Goal: Task Accomplishment & Management: Manage account settings

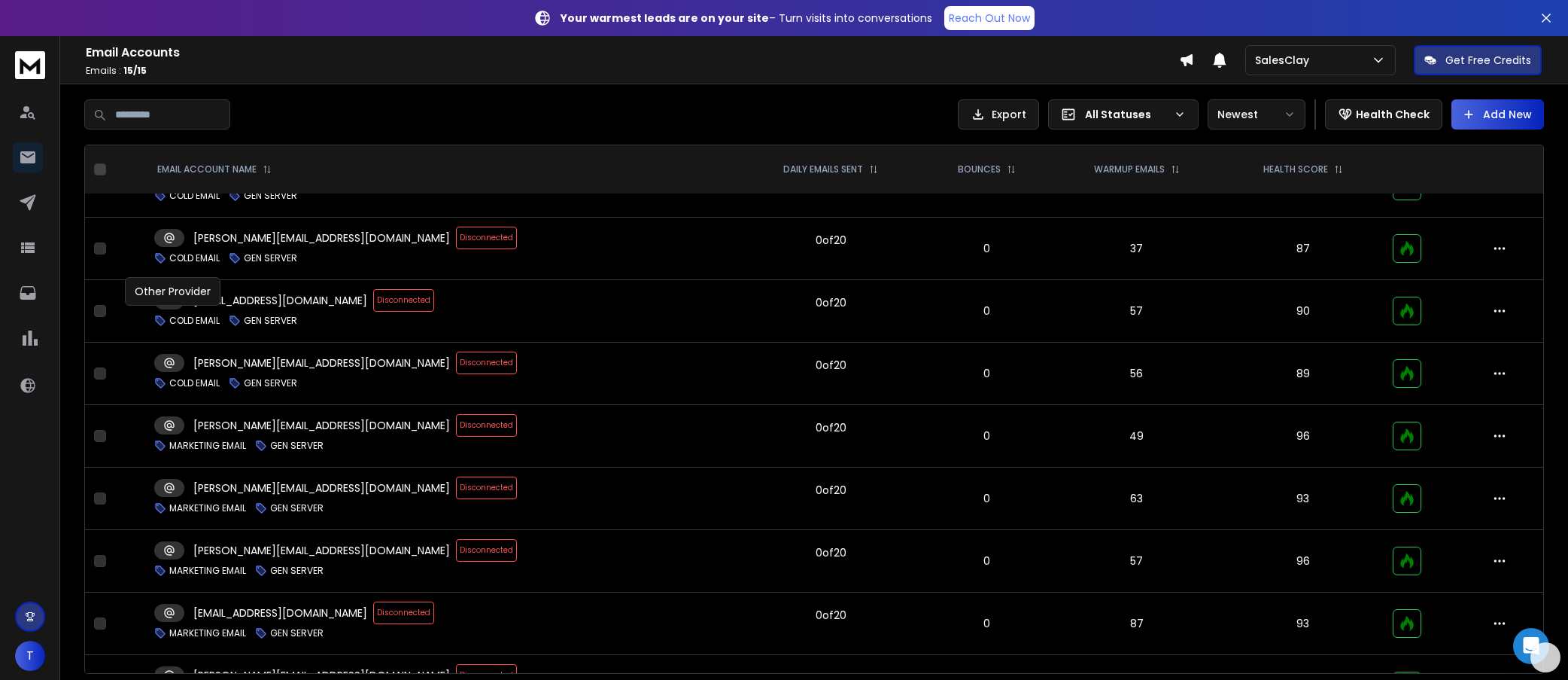
scroll to position [75, 0]
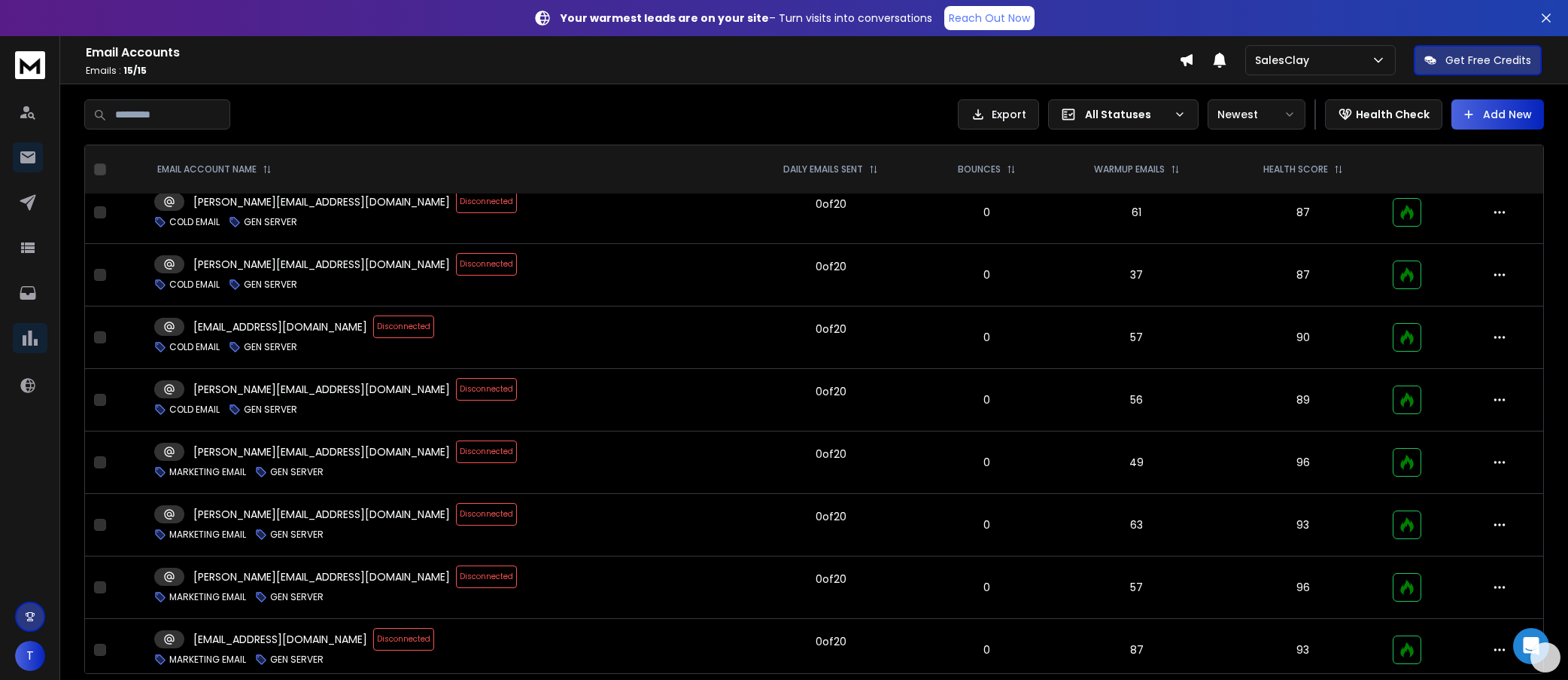
click at [33, 336] on icon at bounding box center [30, 337] width 23 height 23
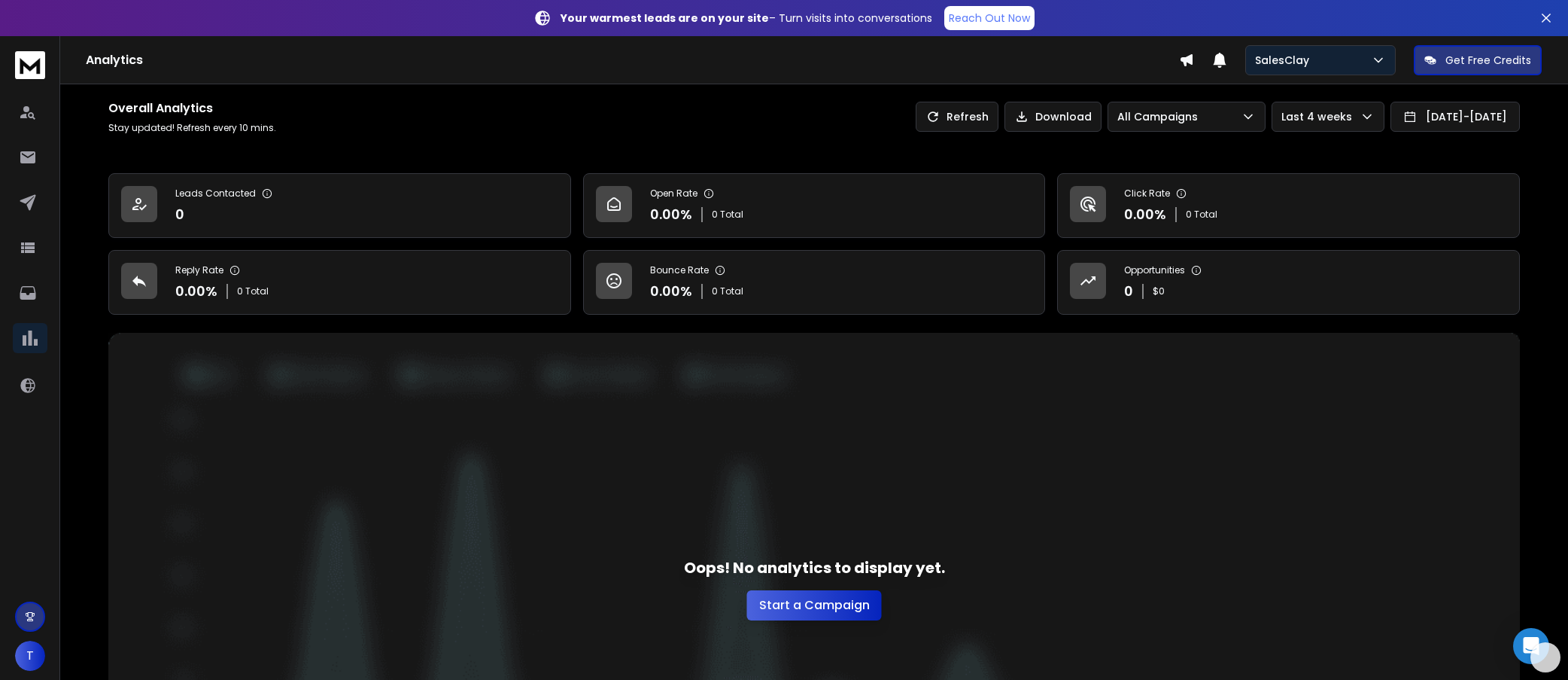
click at [1314, 56] on p "SalesClay" at bounding box center [1285, 60] width 60 height 15
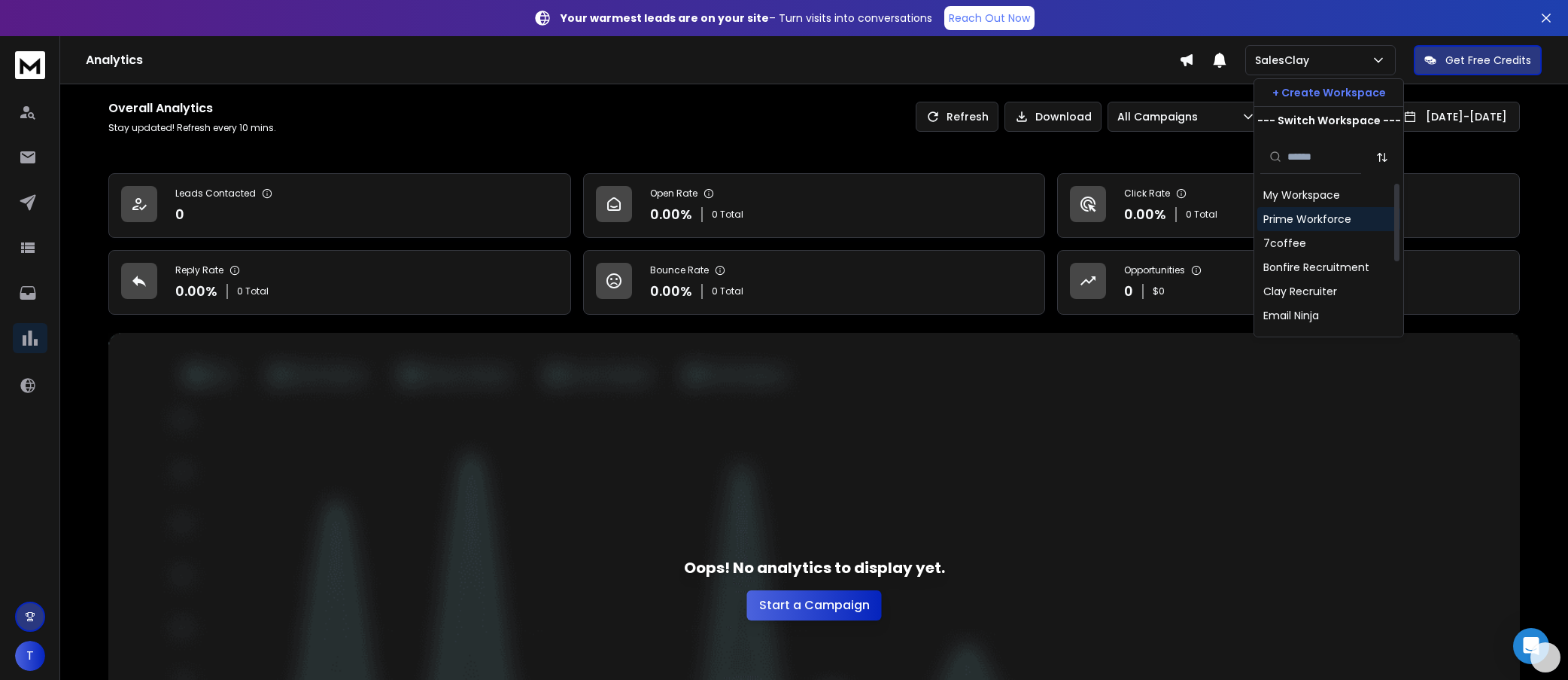
click at [1309, 211] on div "Prime Workforce" at bounding box center [1329, 219] width 143 height 24
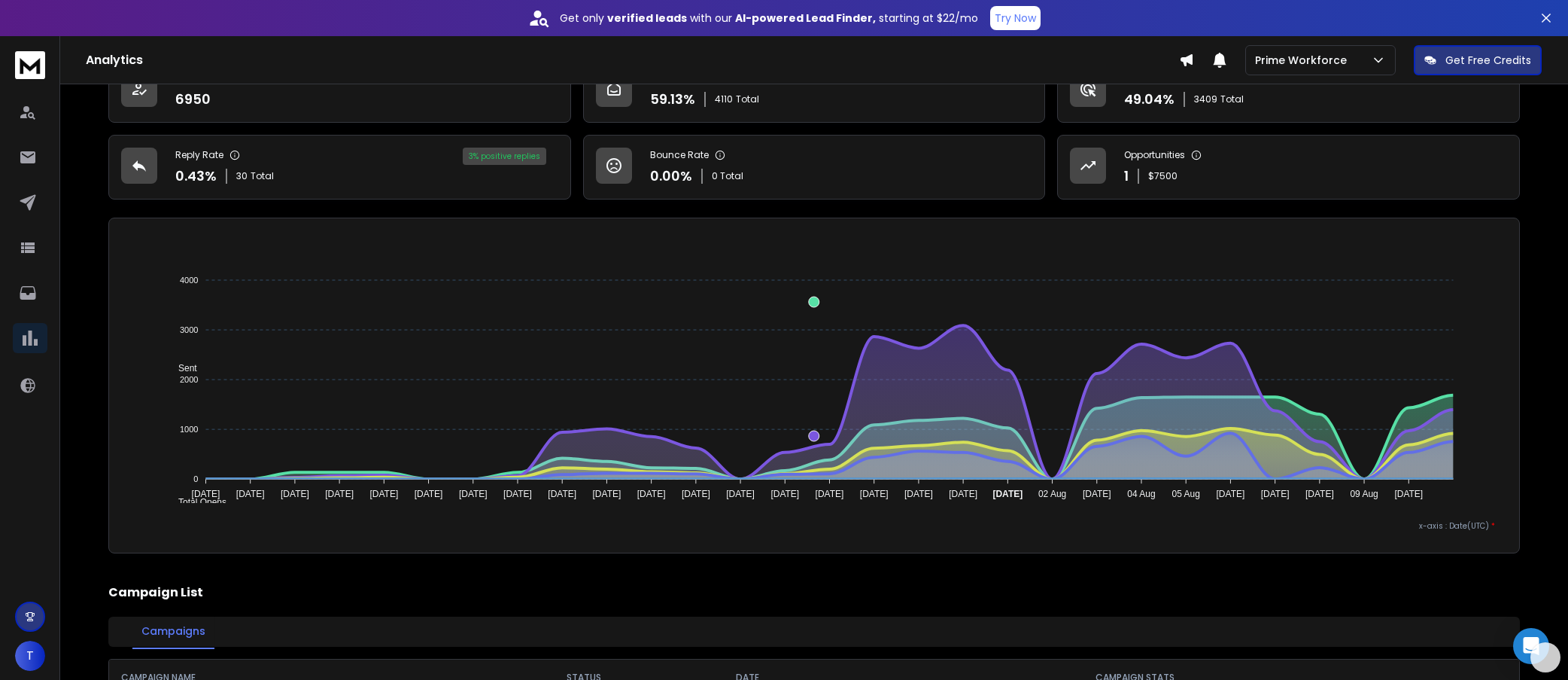
scroll to position [75, 0]
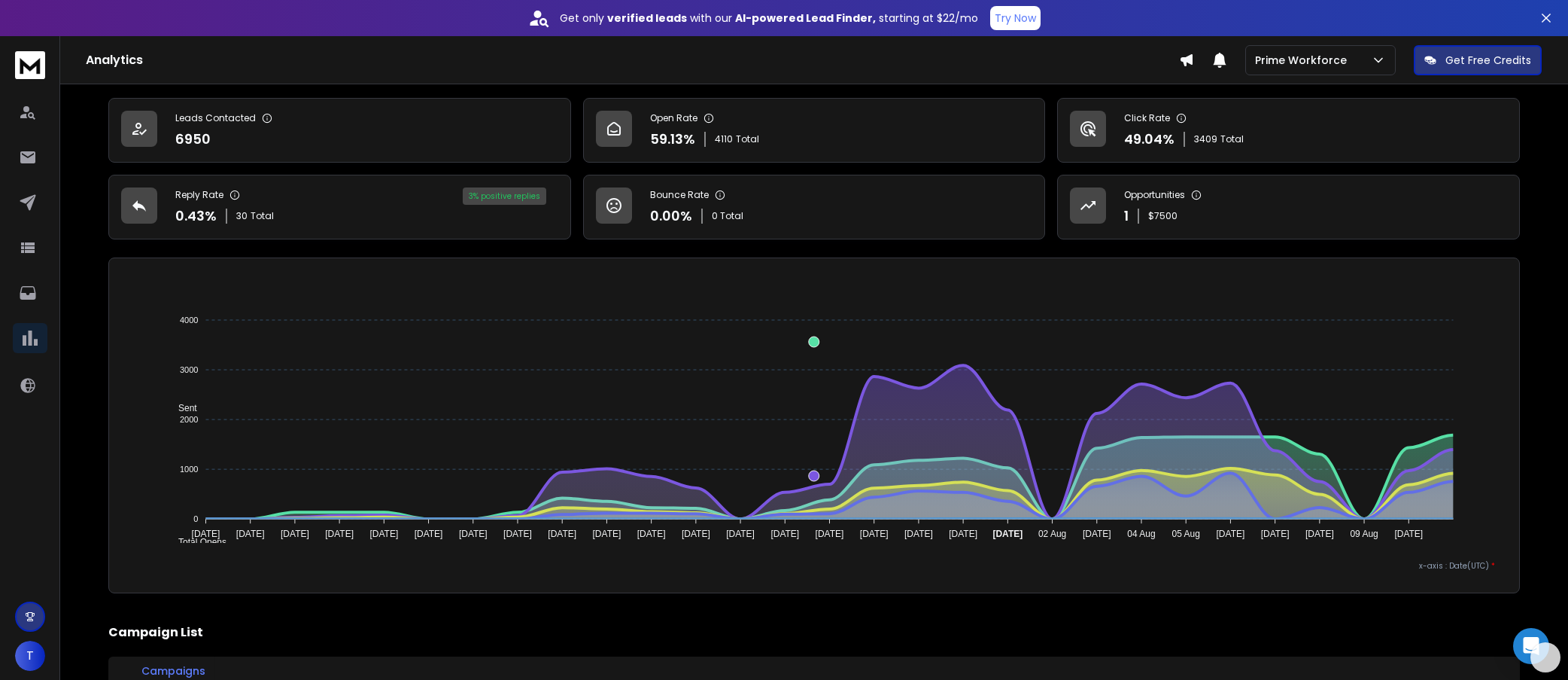
click at [667, 137] on p "59.13 %" at bounding box center [672, 139] width 45 height 21
click at [30, 160] on icon at bounding box center [28, 157] width 15 height 12
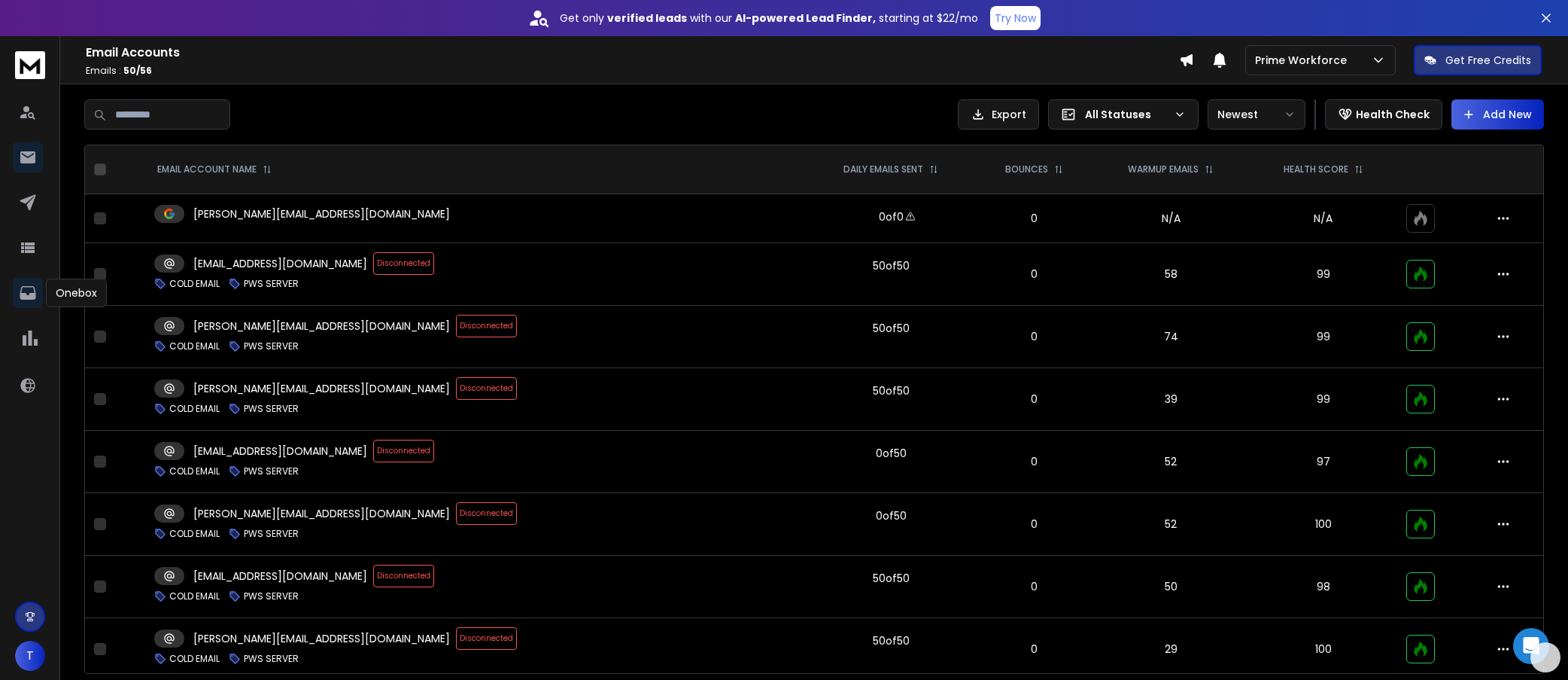
click at [25, 292] on icon at bounding box center [27, 293] width 18 height 18
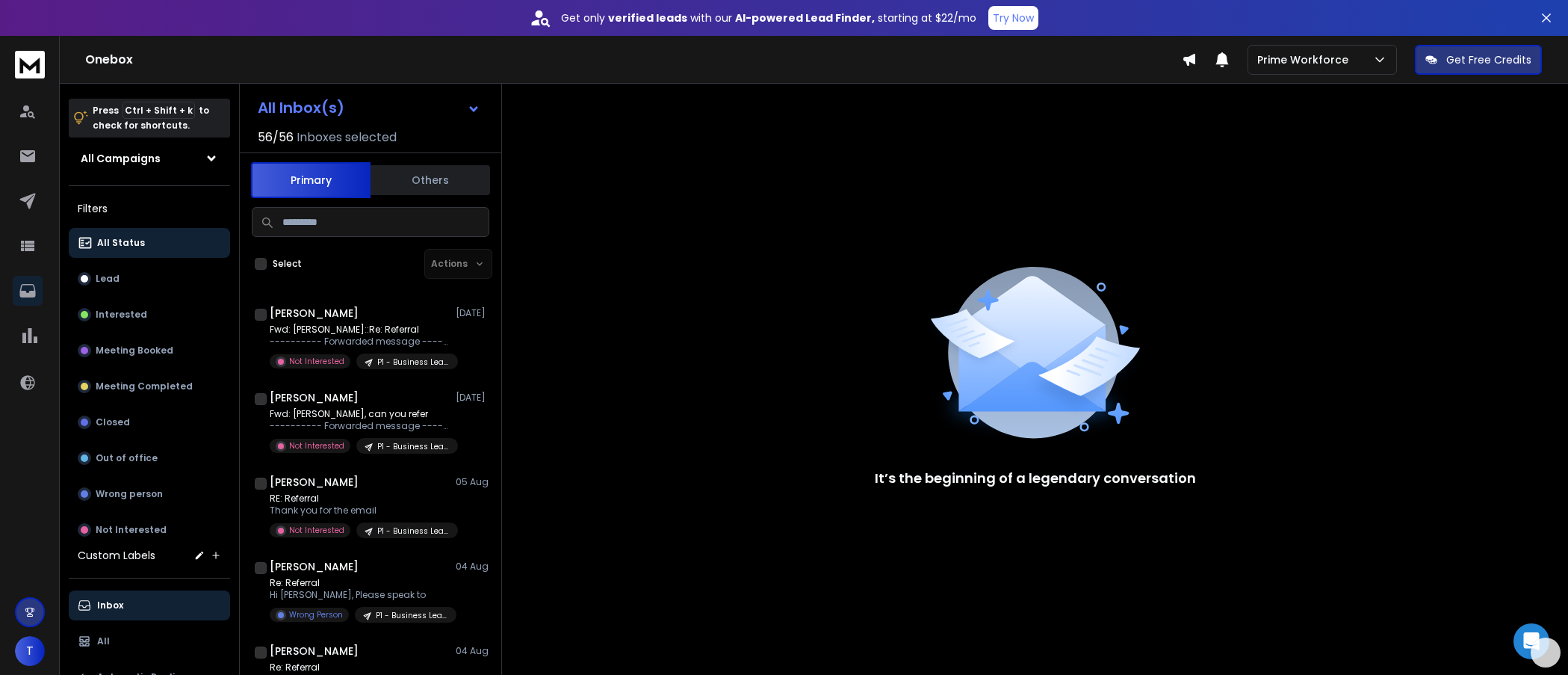
click at [402, 180] on button "Others" at bounding box center [430, 180] width 119 height 33
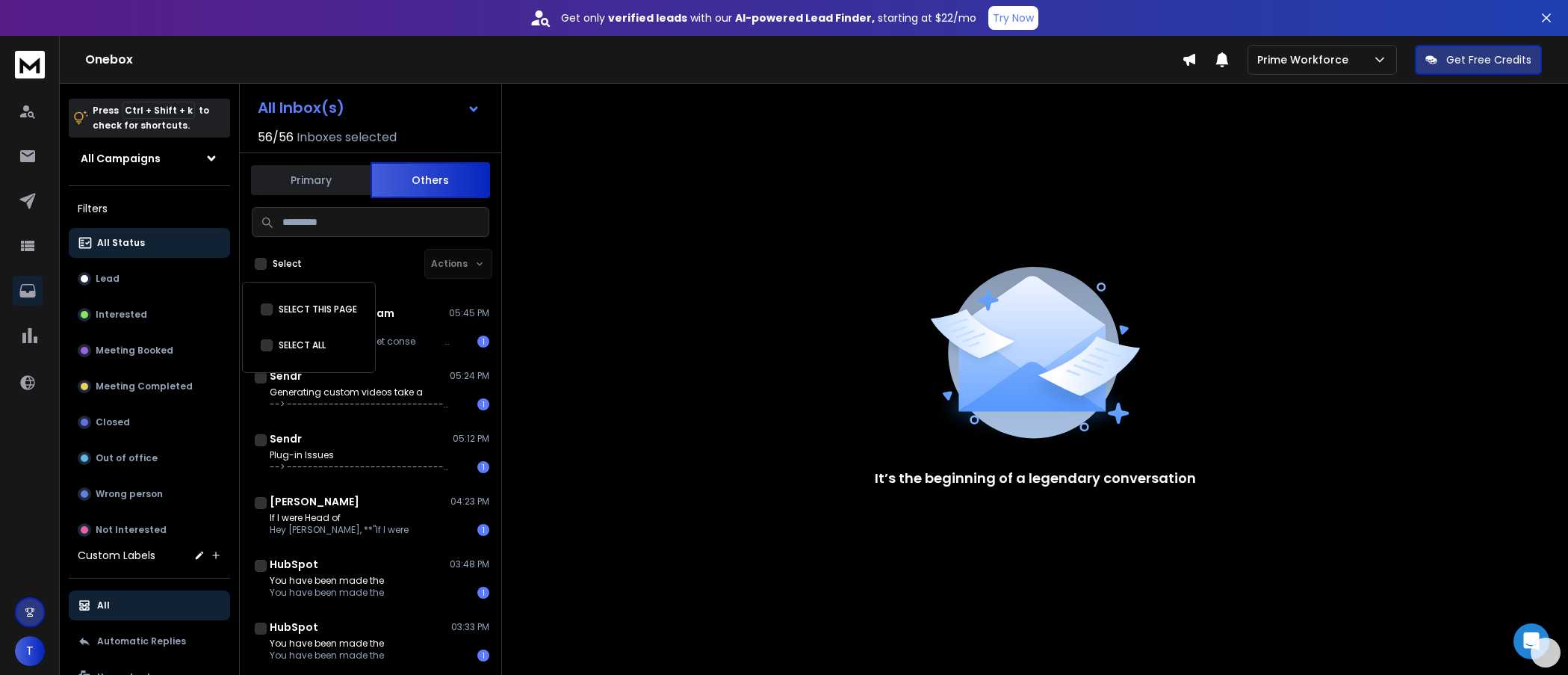
click at [262, 264] on button "SELECT THIS PAGE" at bounding box center [261, 264] width 12 height 12
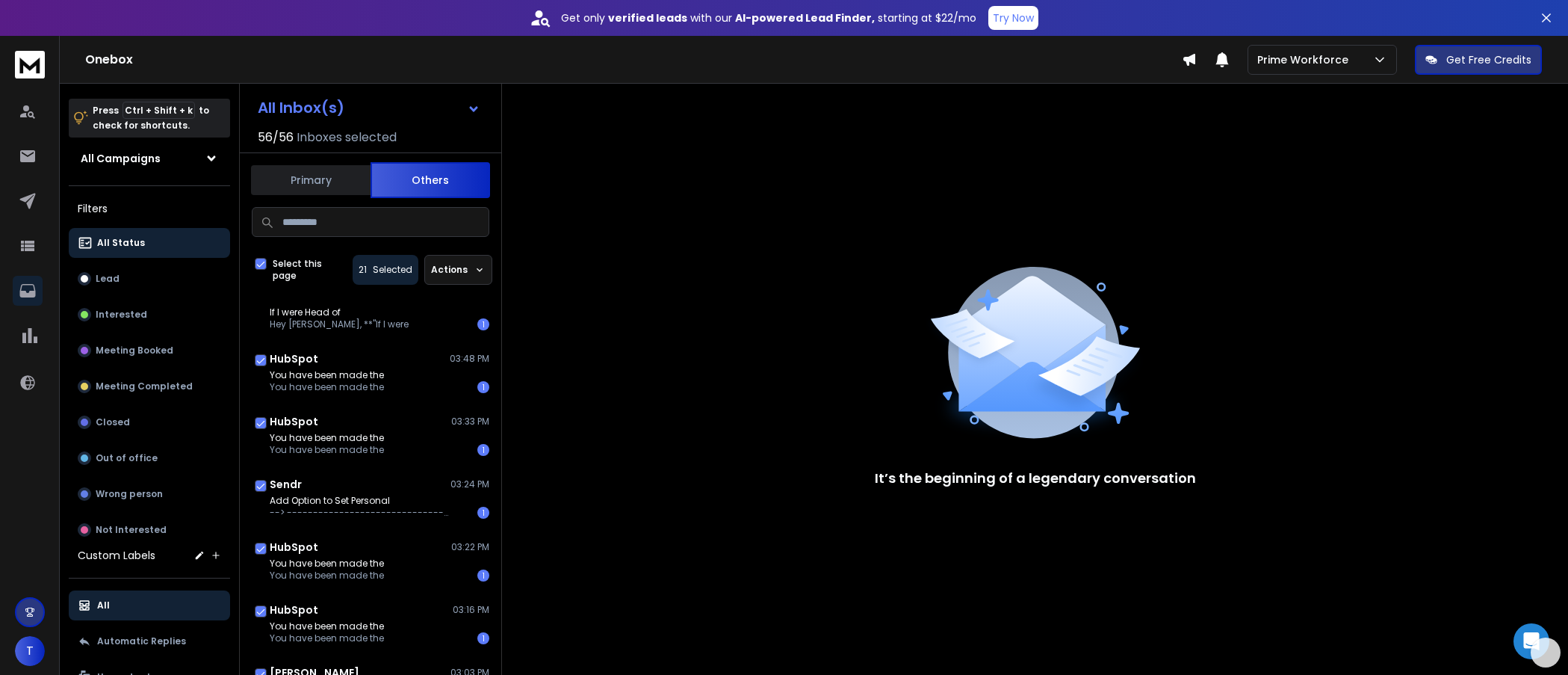
scroll to position [149, 0]
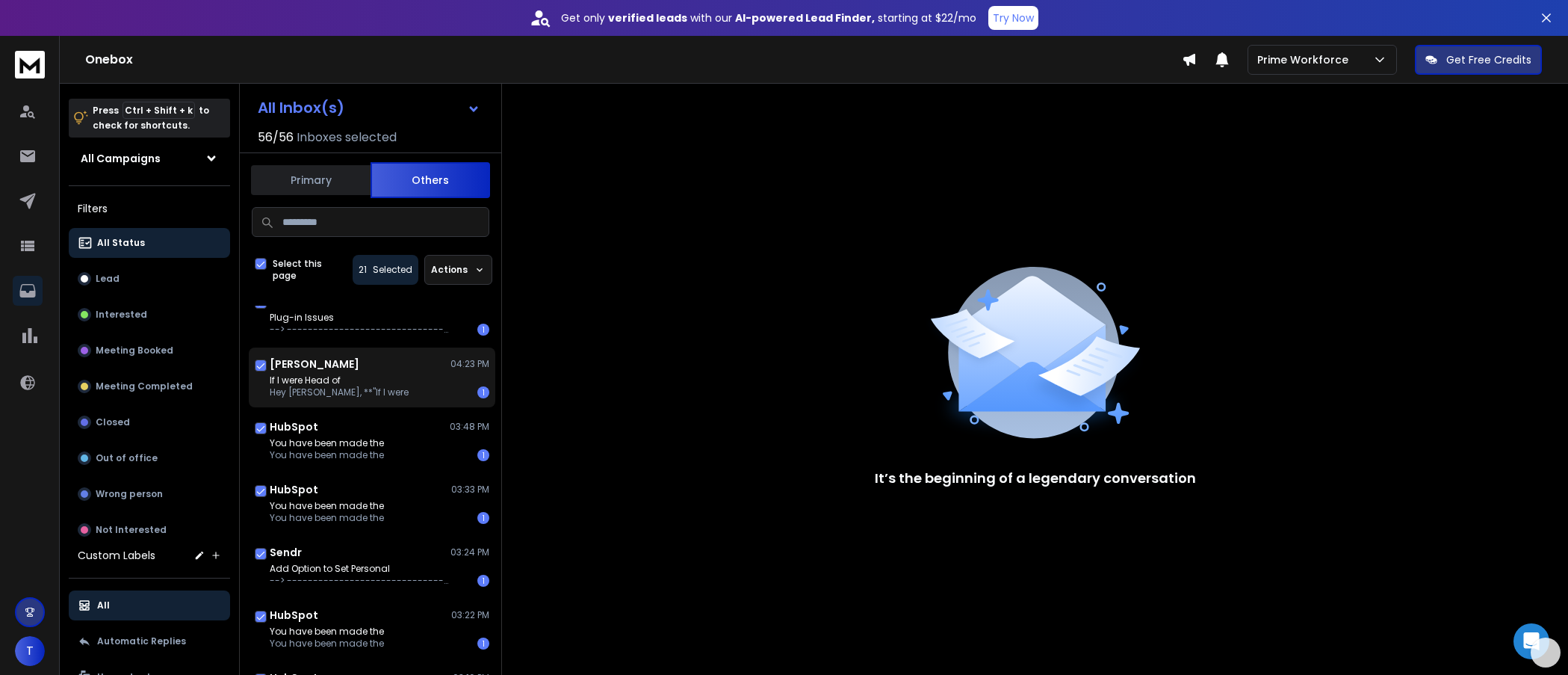
click at [359, 375] on div "If I were Head of Hey Terry, **"If I were 1" at bounding box center [379, 386] width 220 height 24
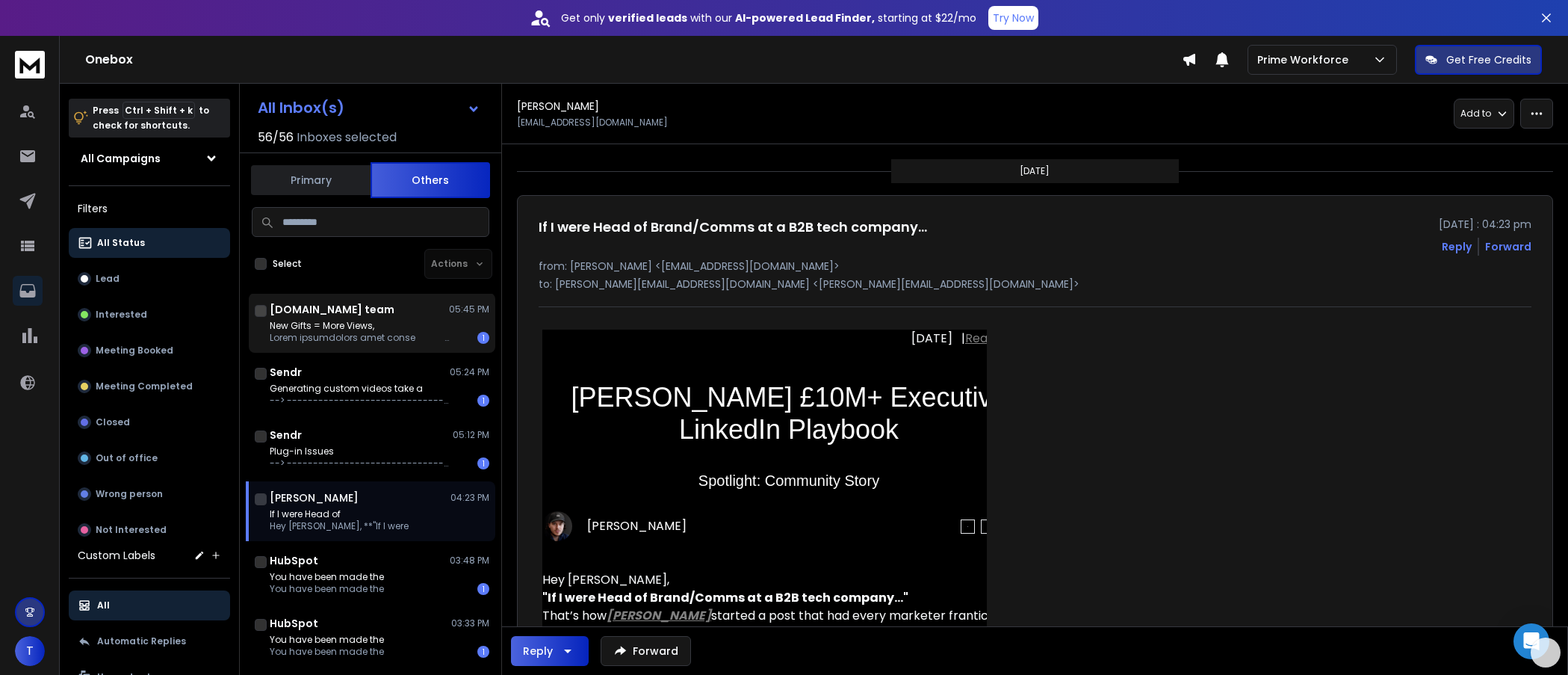
scroll to position [0, 0]
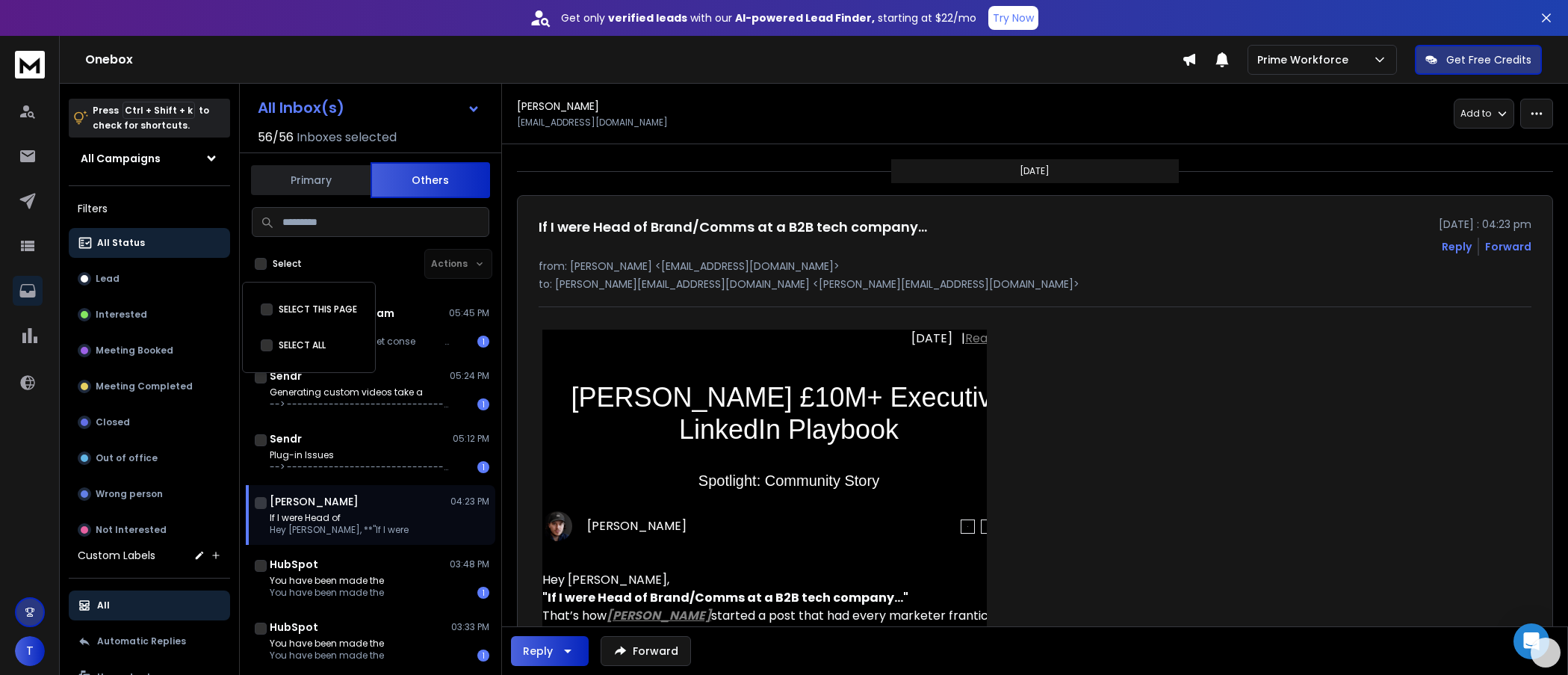
click at [260, 262] on button "SELECT THIS PAGE" at bounding box center [261, 264] width 12 height 12
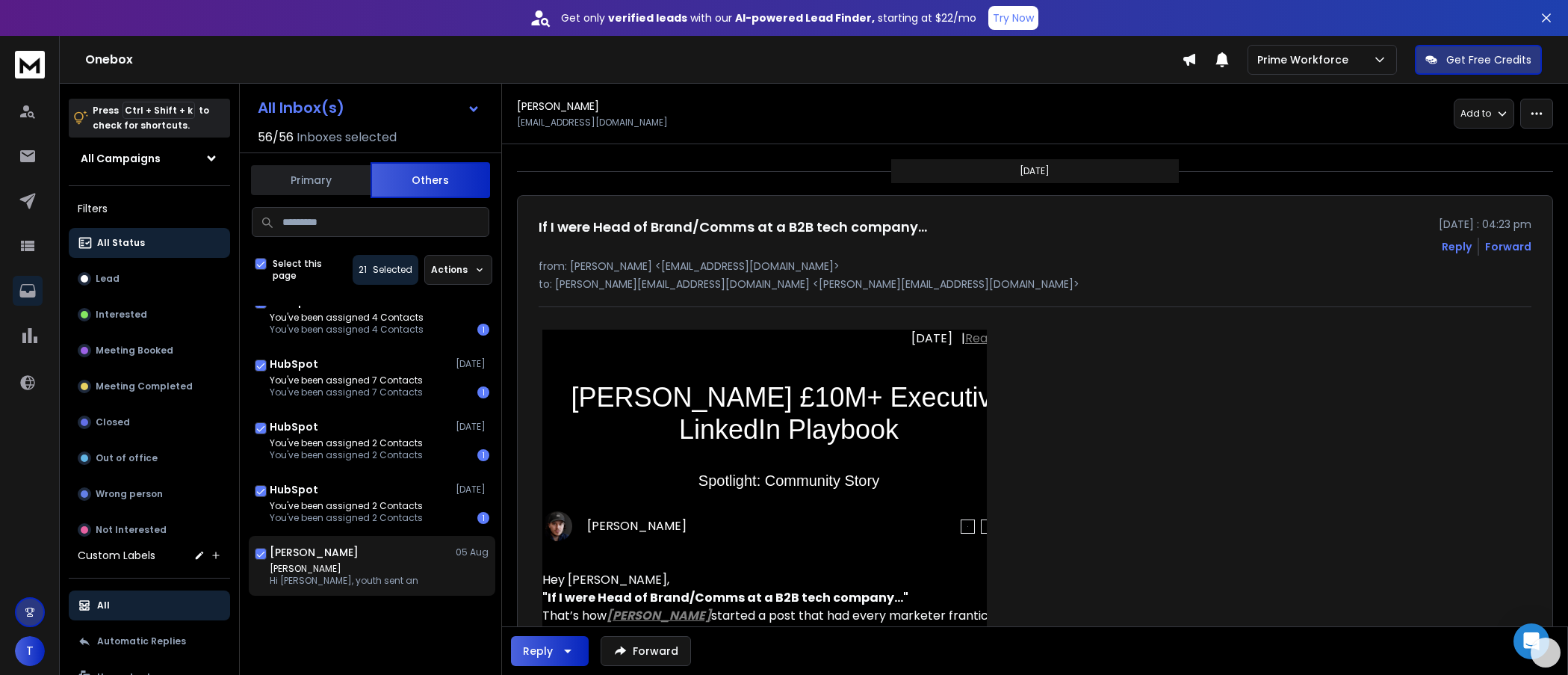
scroll to position [1032, 0]
click at [262, 545] on button "button" at bounding box center [261, 551] width 12 height 12
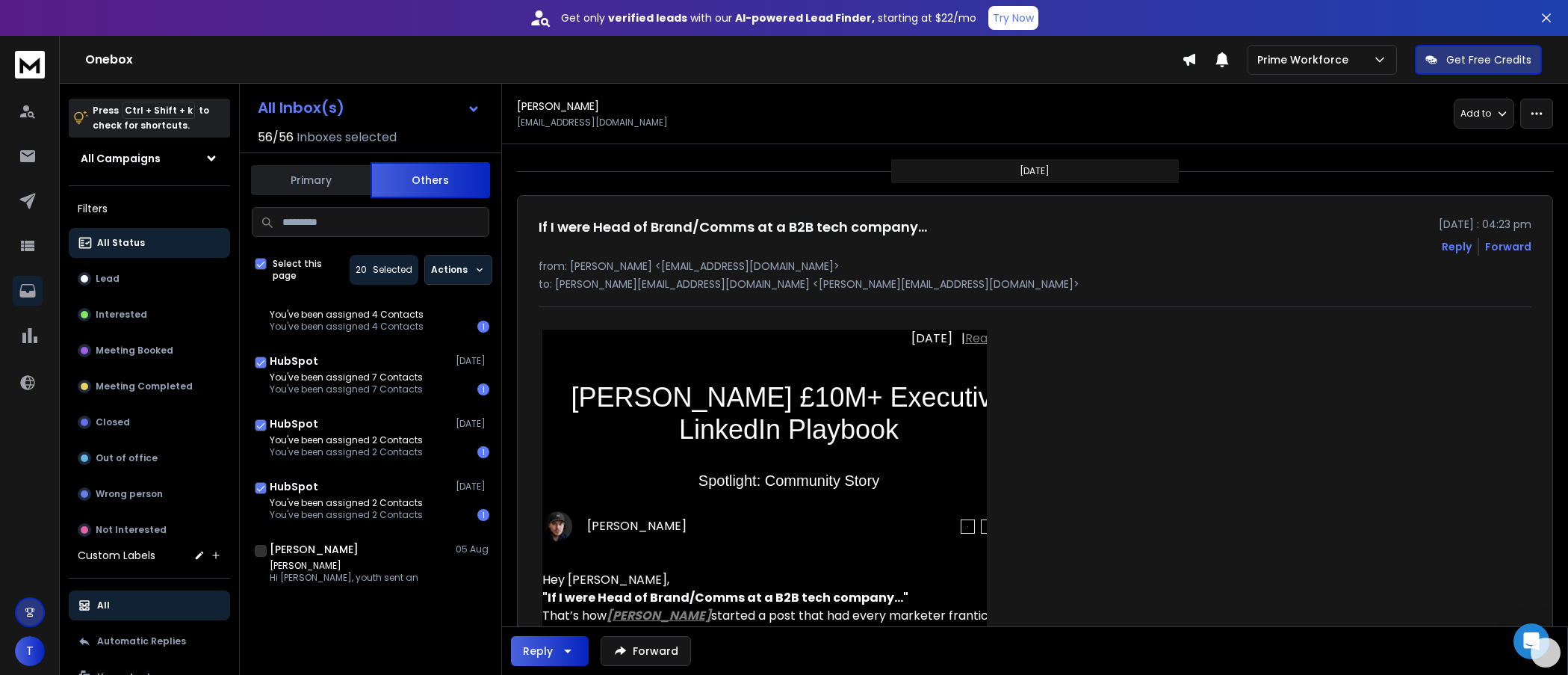
click at [460, 265] on p "Actions" at bounding box center [450, 269] width 37 height 12
click at [445, 296] on div "Delete email" at bounding box center [443, 297] width 86 height 15
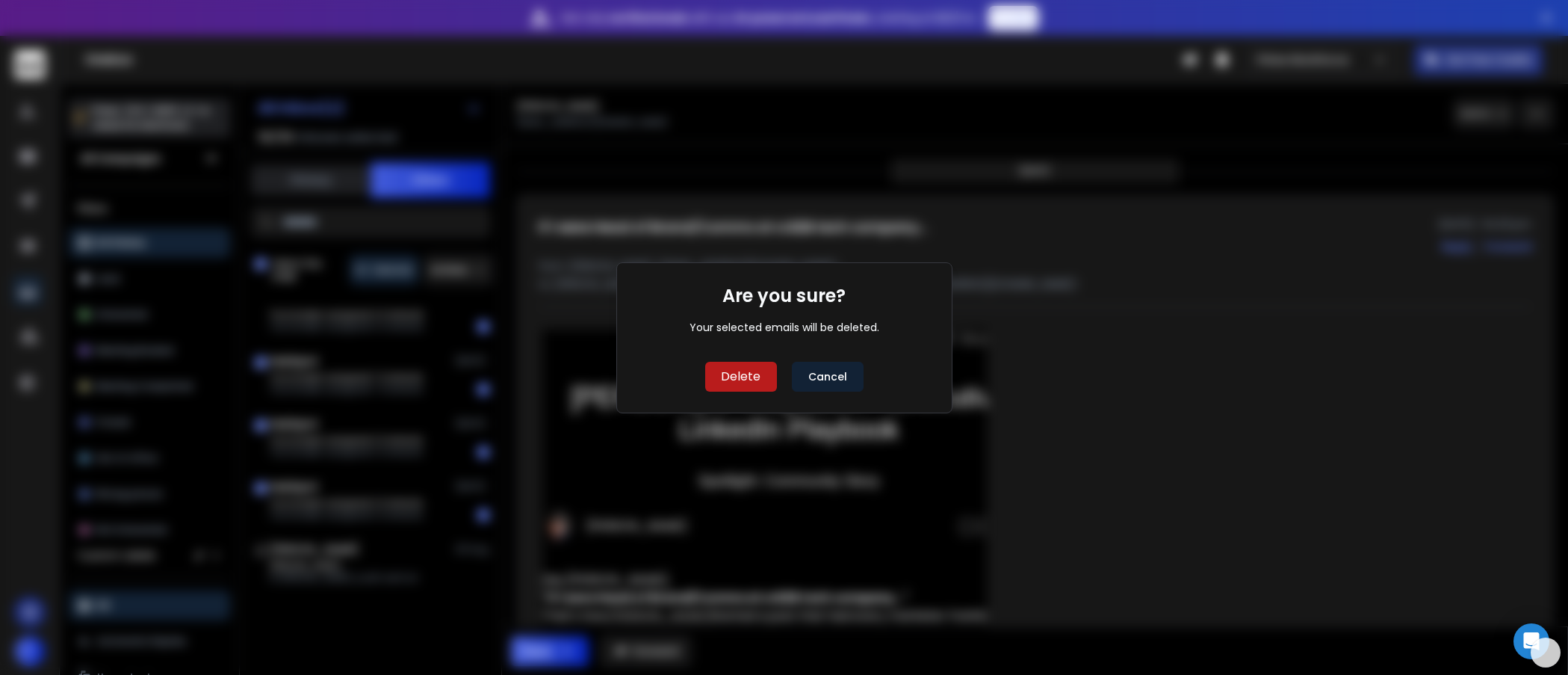
click at [718, 369] on button "Delete" at bounding box center [740, 377] width 71 height 30
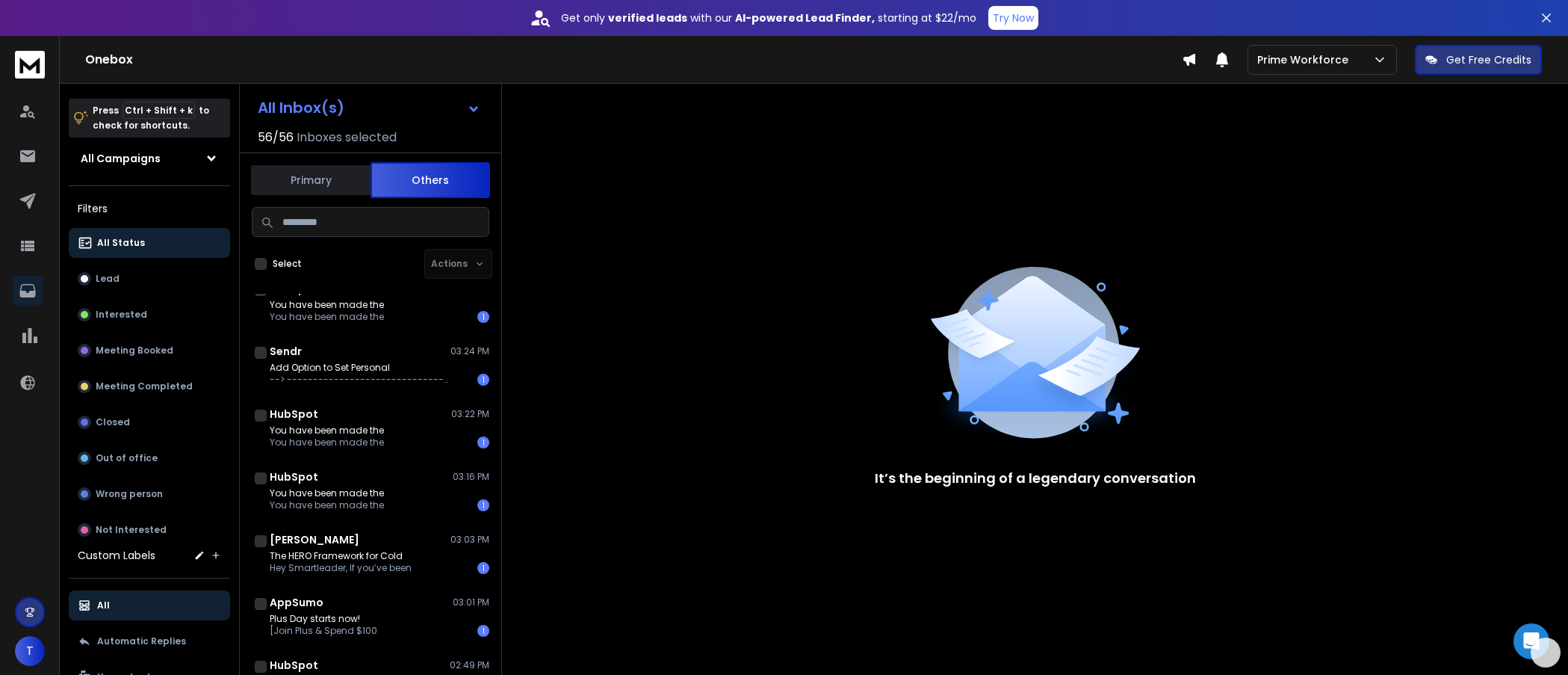
scroll to position [6, 0]
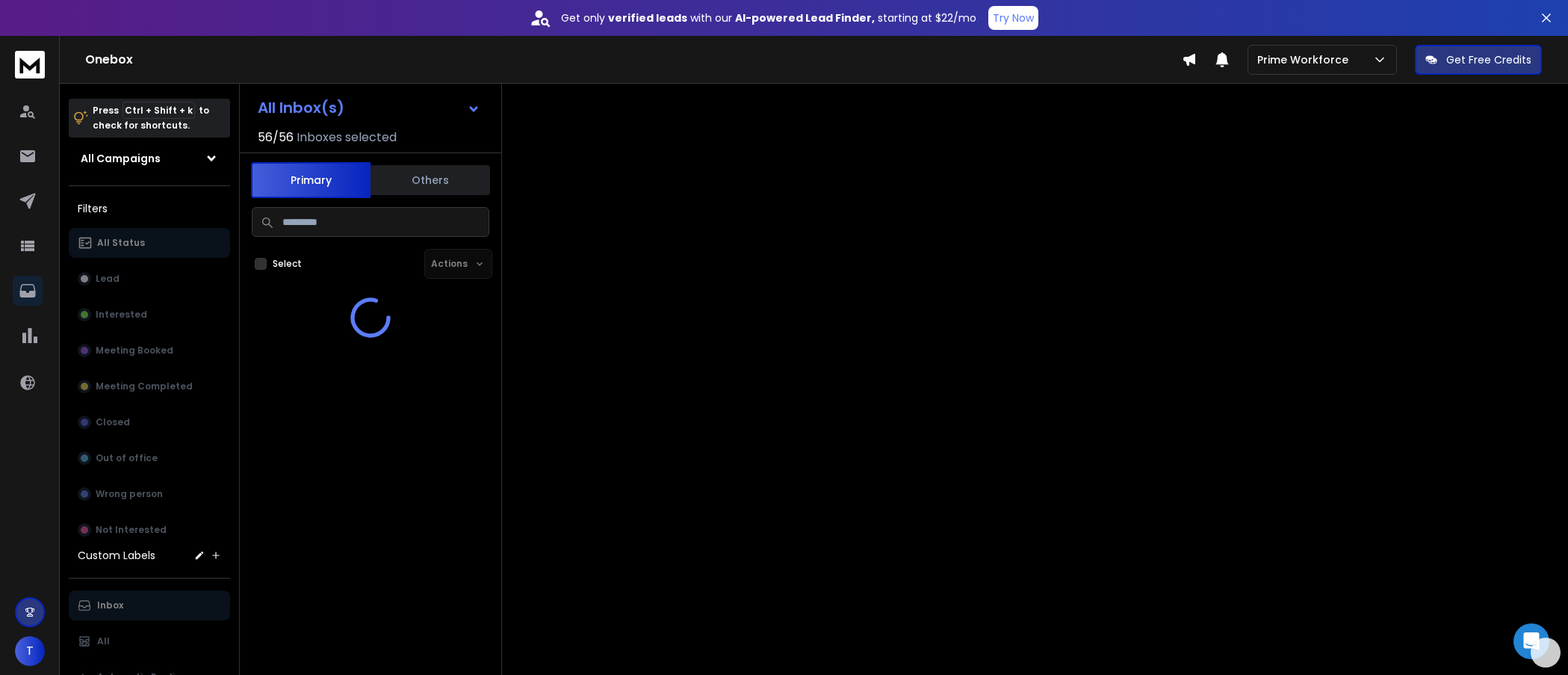
drag, startPoint x: 295, startPoint y: 189, endPoint x: 303, endPoint y: 188, distance: 8.1
click at [296, 189] on button "Primary" at bounding box center [310, 180] width 119 height 36
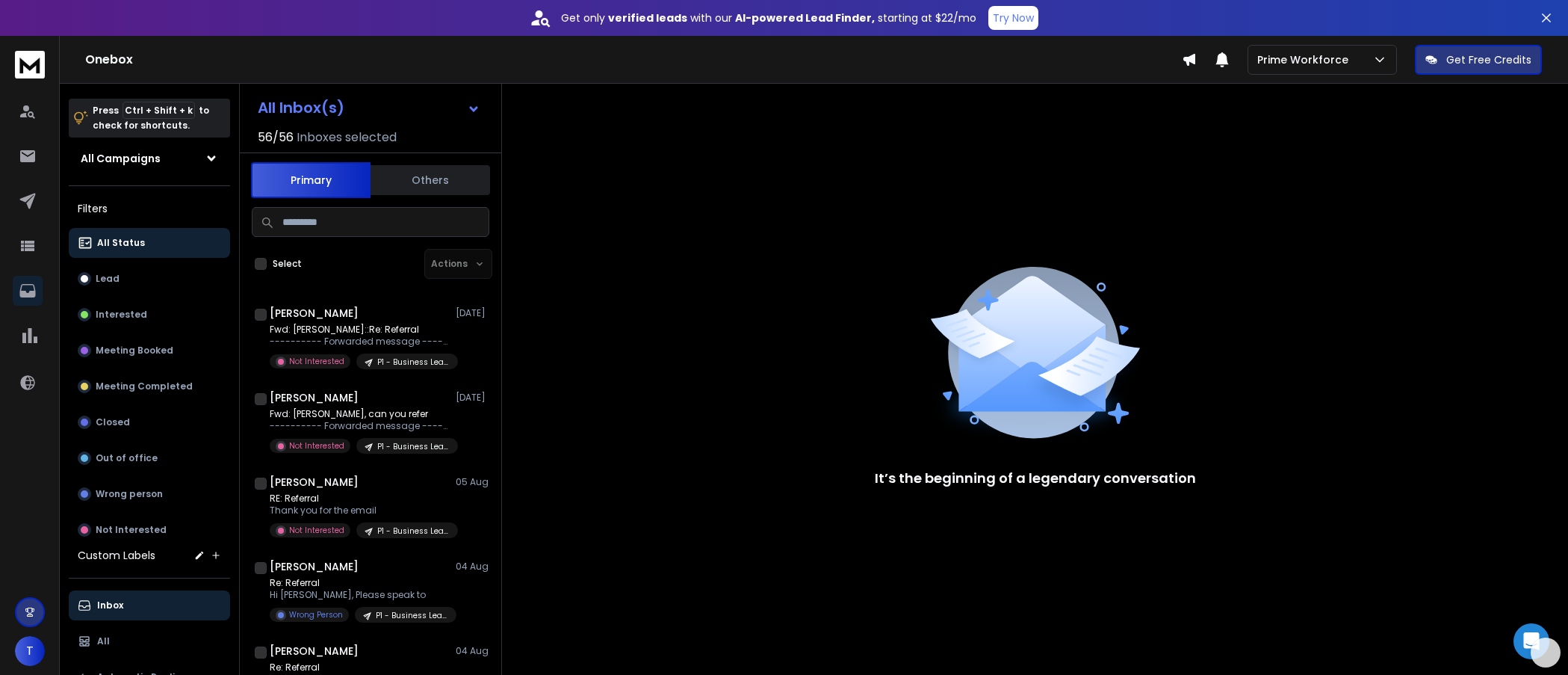
click at [424, 178] on button "Others" at bounding box center [430, 180] width 119 height 33
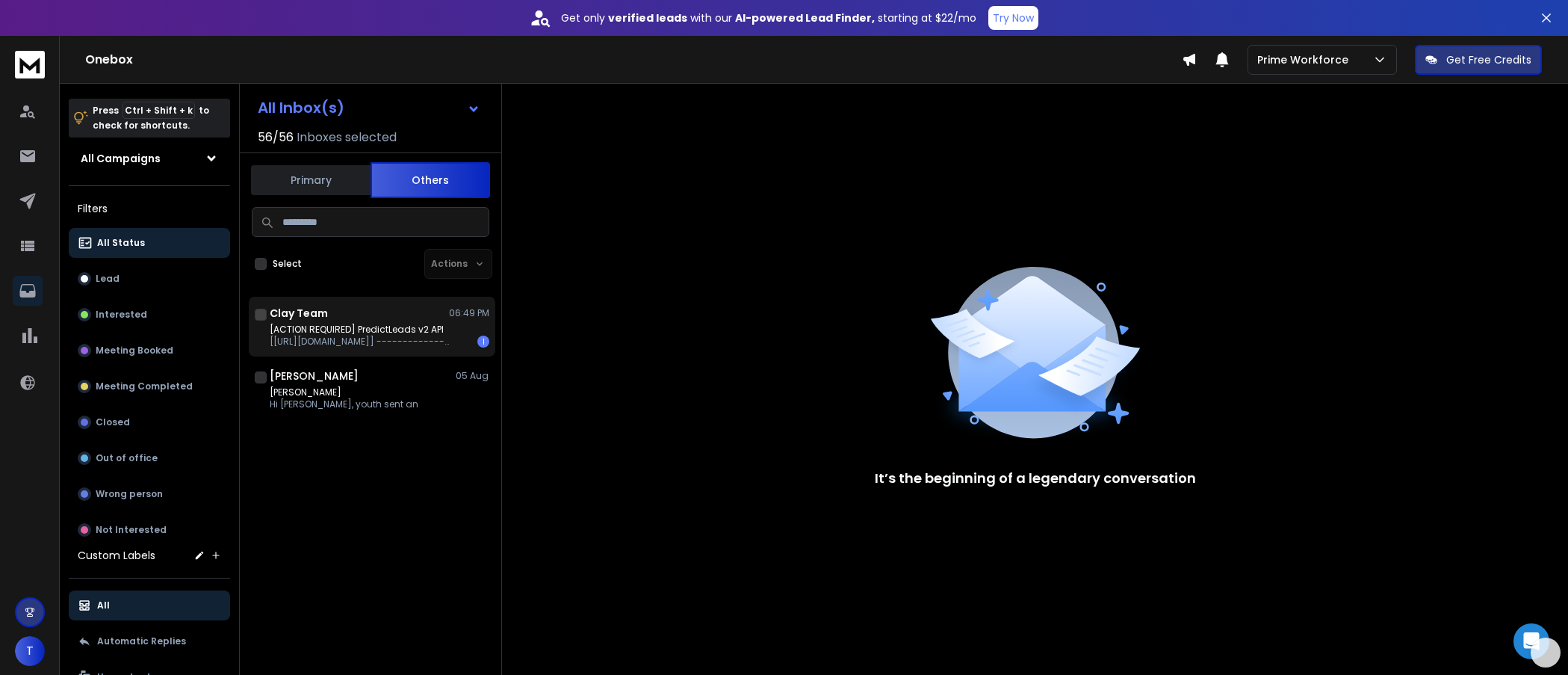
click at [262, 317] on button "button" at bounding box center [261, 315] width 12 height 12
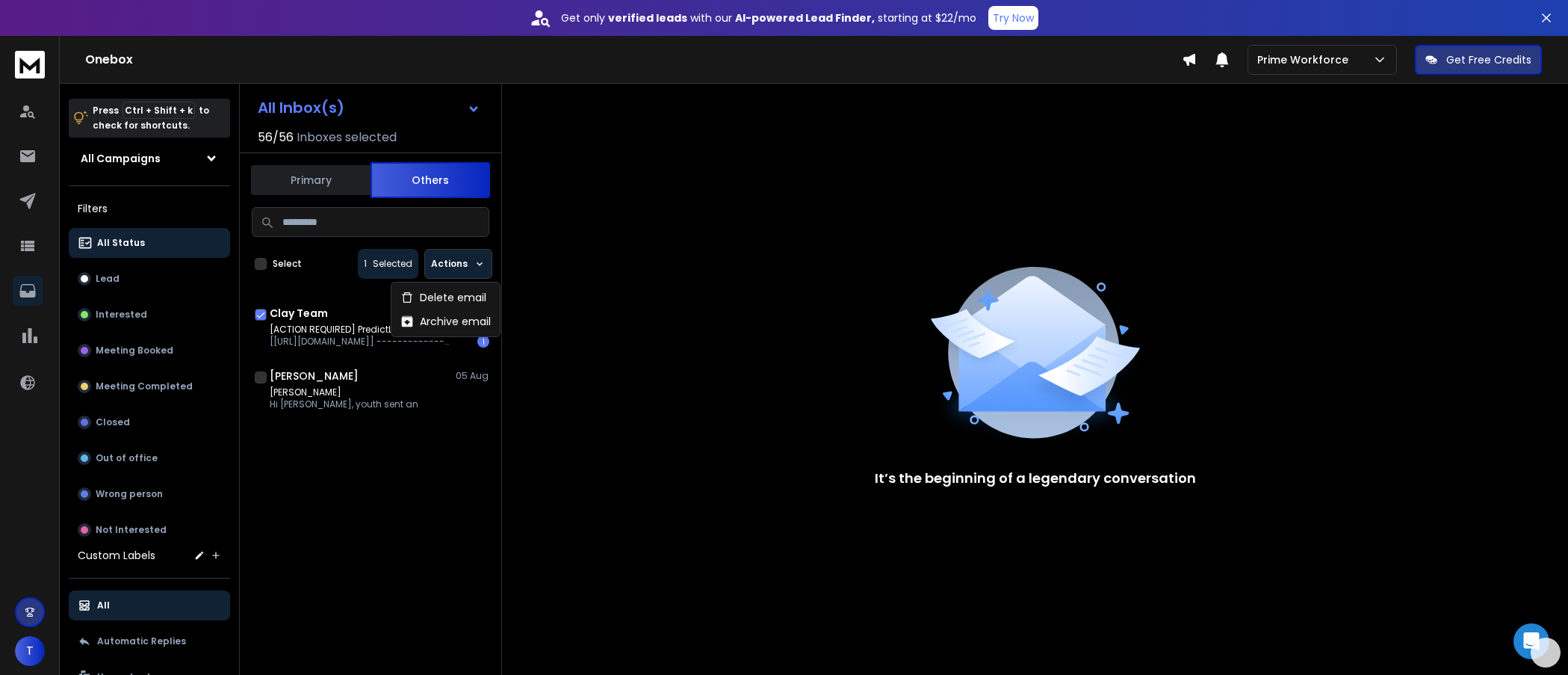
click at [450, 263] on p "Actions" at bounding box center [450, 264] width 37 height 12
click at [452, 302] on div "Delete email" at bounding box center [443, 297] width 86 height 15
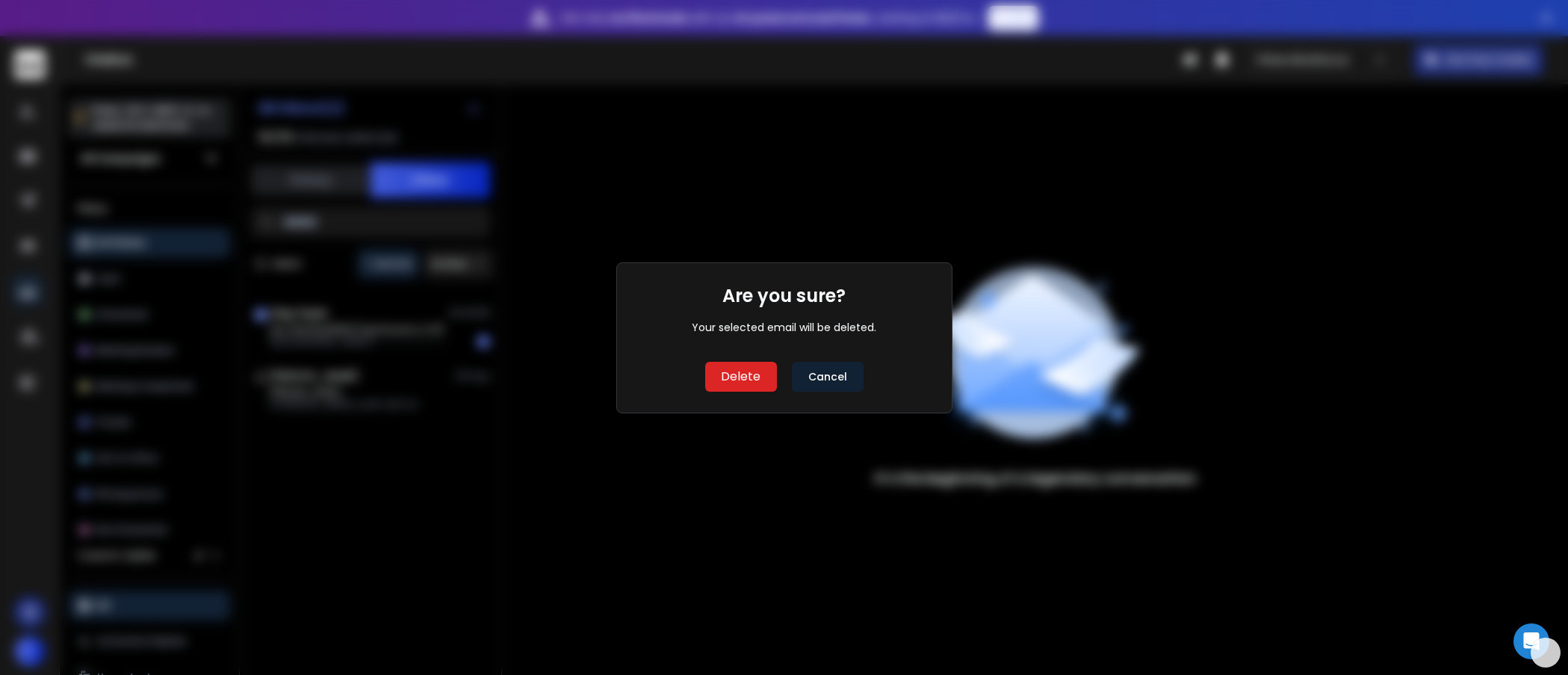
drag, startPoint x: 828, startPoint y: 375, endPoint x: 641, endPoint y: 365, distance: 187.3
click at [828, 374] on button "Cancel" at bounding box center [827, 377] width 71 height 30
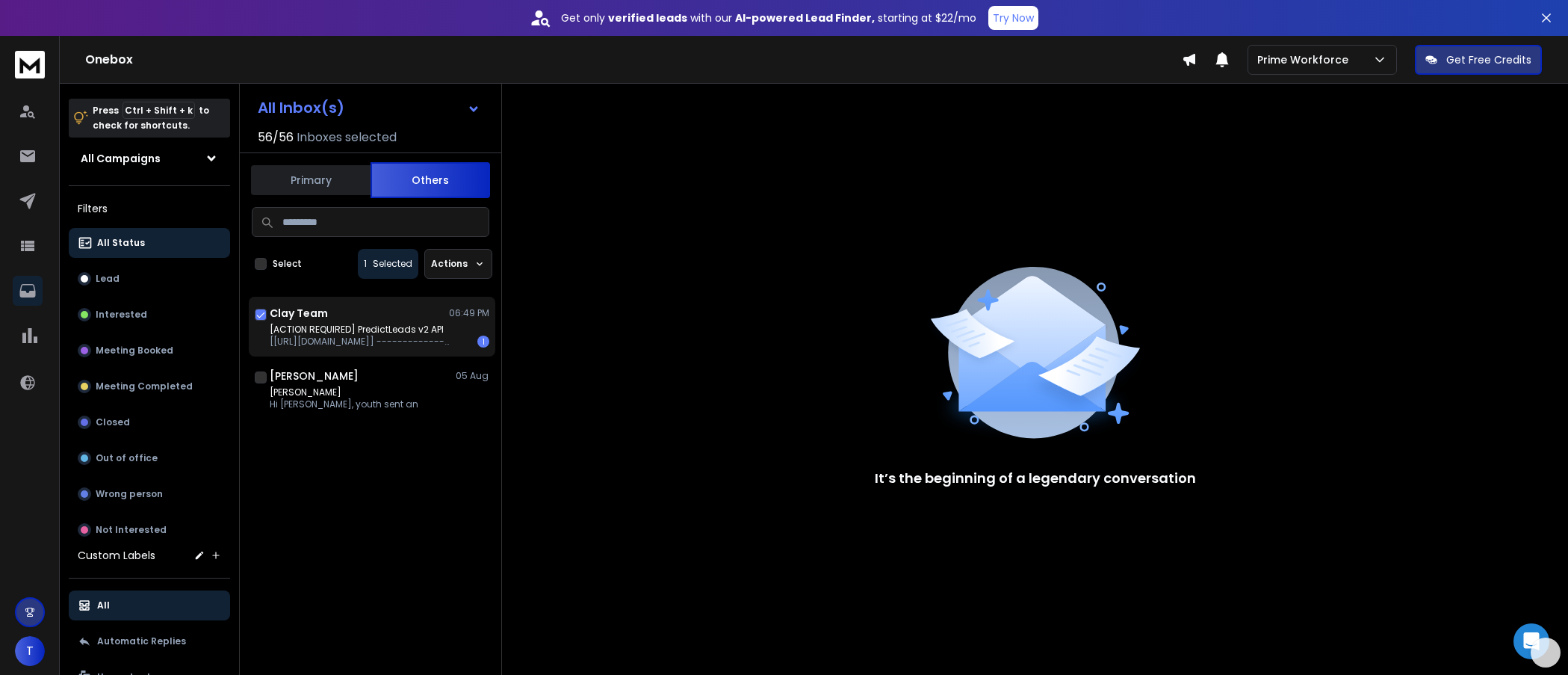
click at [412, 339] on p "[https://20785370.fs1.hubspotusercontent-na1.net/hub/20785370/hubfs/Header%20-%…" at bounding box center [359, 342] width 180 height 12
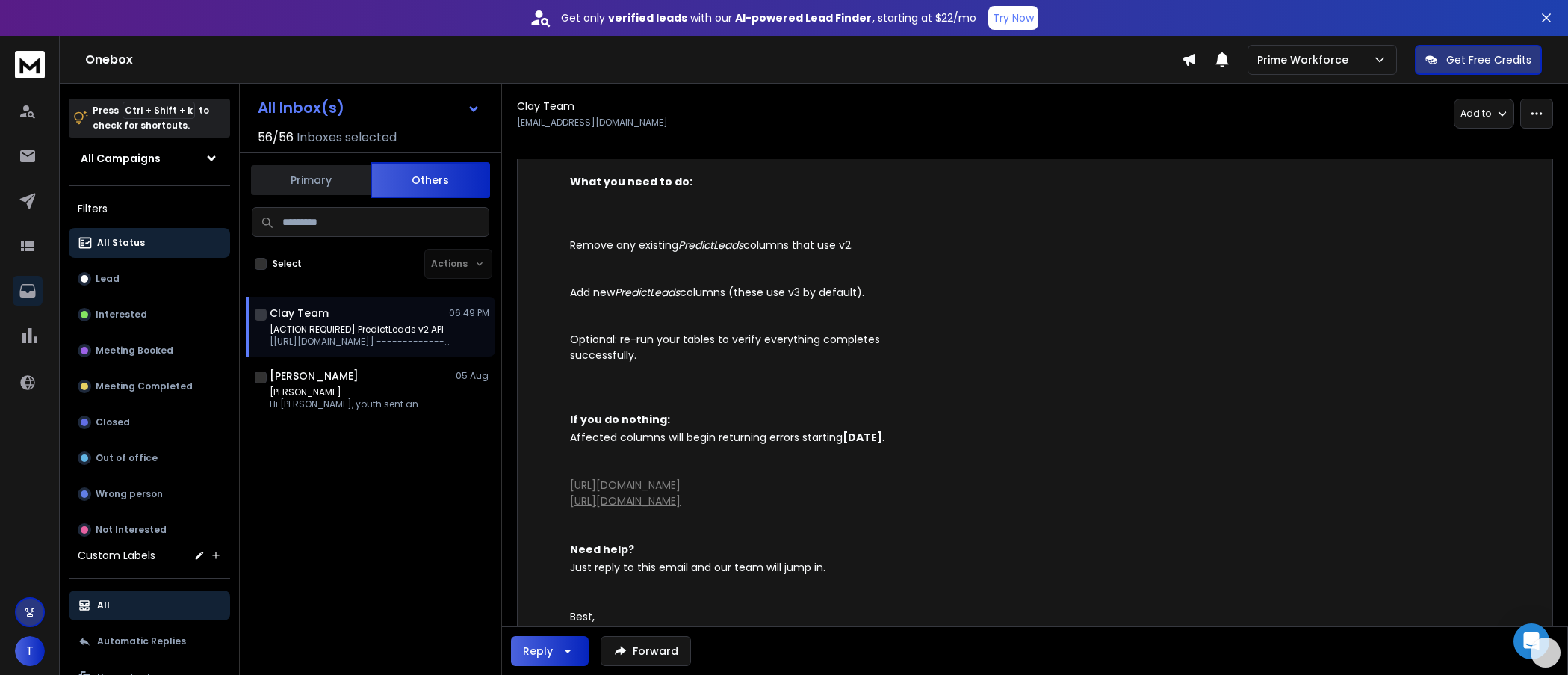
scroll to position [598, 0]
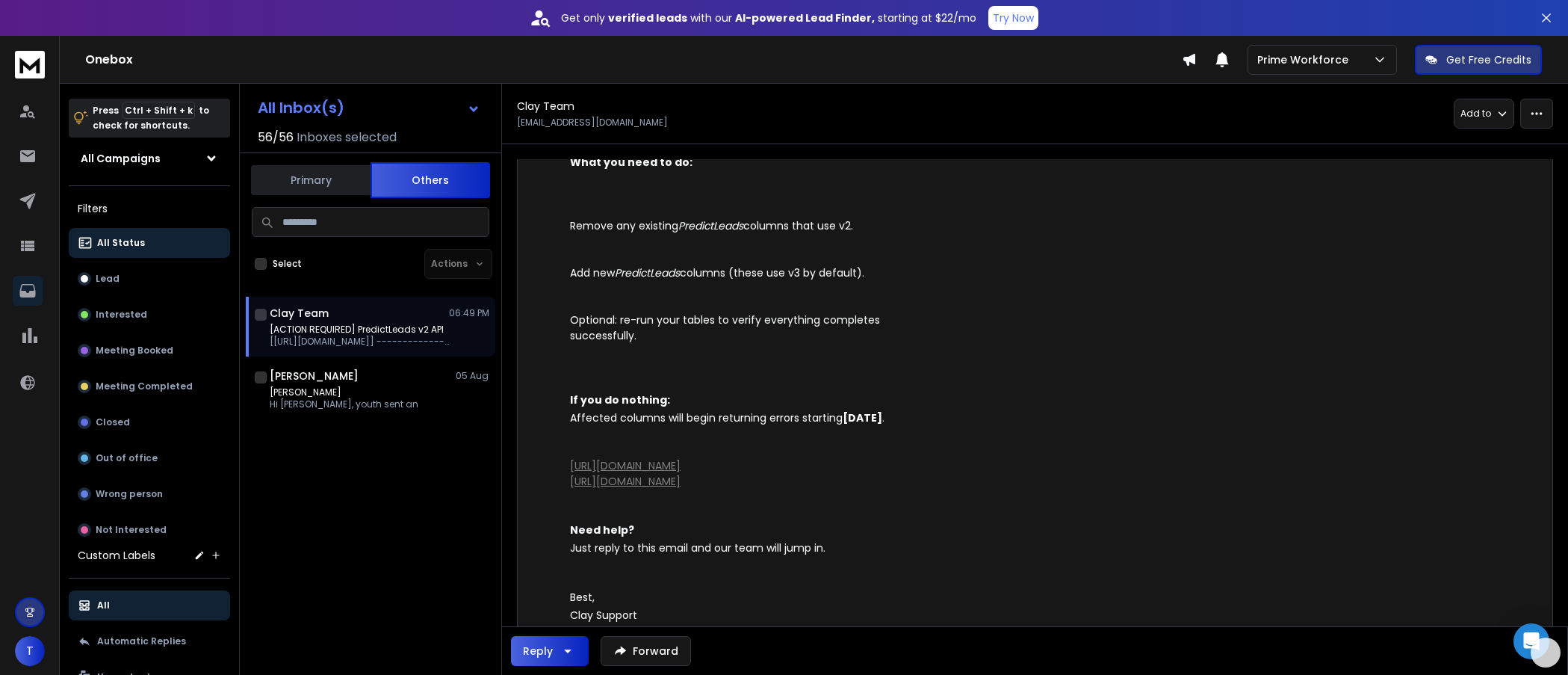
click at [456, 269] on div "Actions" at bounding box center [458, 264] width 68 height 30
click at [471, 265] on div "Actions" at bounding box center [458, 264] width 68 height 30
click at [362, 266] on div "Select Actions" at bounding box center [371, 260] width 262 height 36
click at [268, 312] on div "Clay Team 06:49 PM [ACTION REQUIRED] PredictLeads v2 API [https://20785370.fs1.…" at bounding box center [372, 326] width 247 height 60
click at [259, 316] on button "button" at bounding box center [261, 315] width 12 height 12
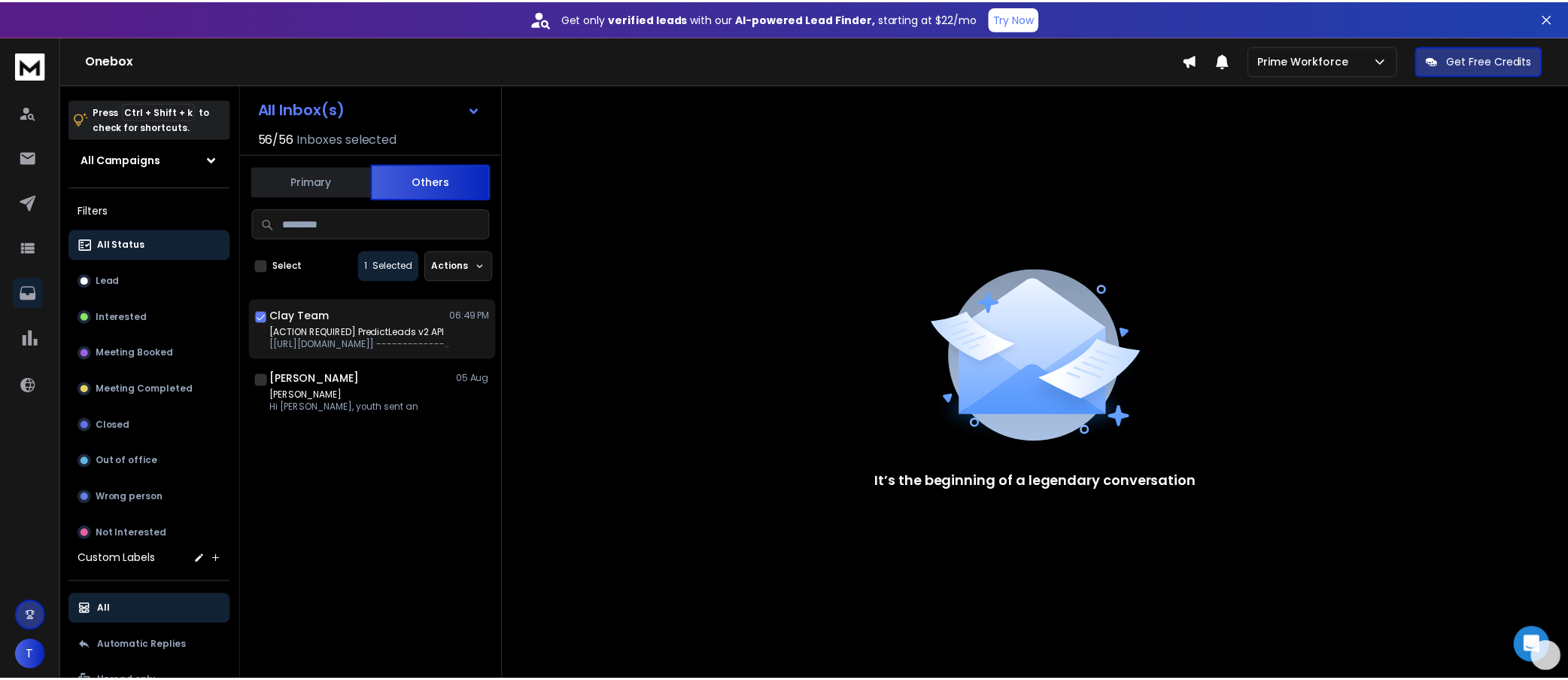
scroll to position [0, 0]
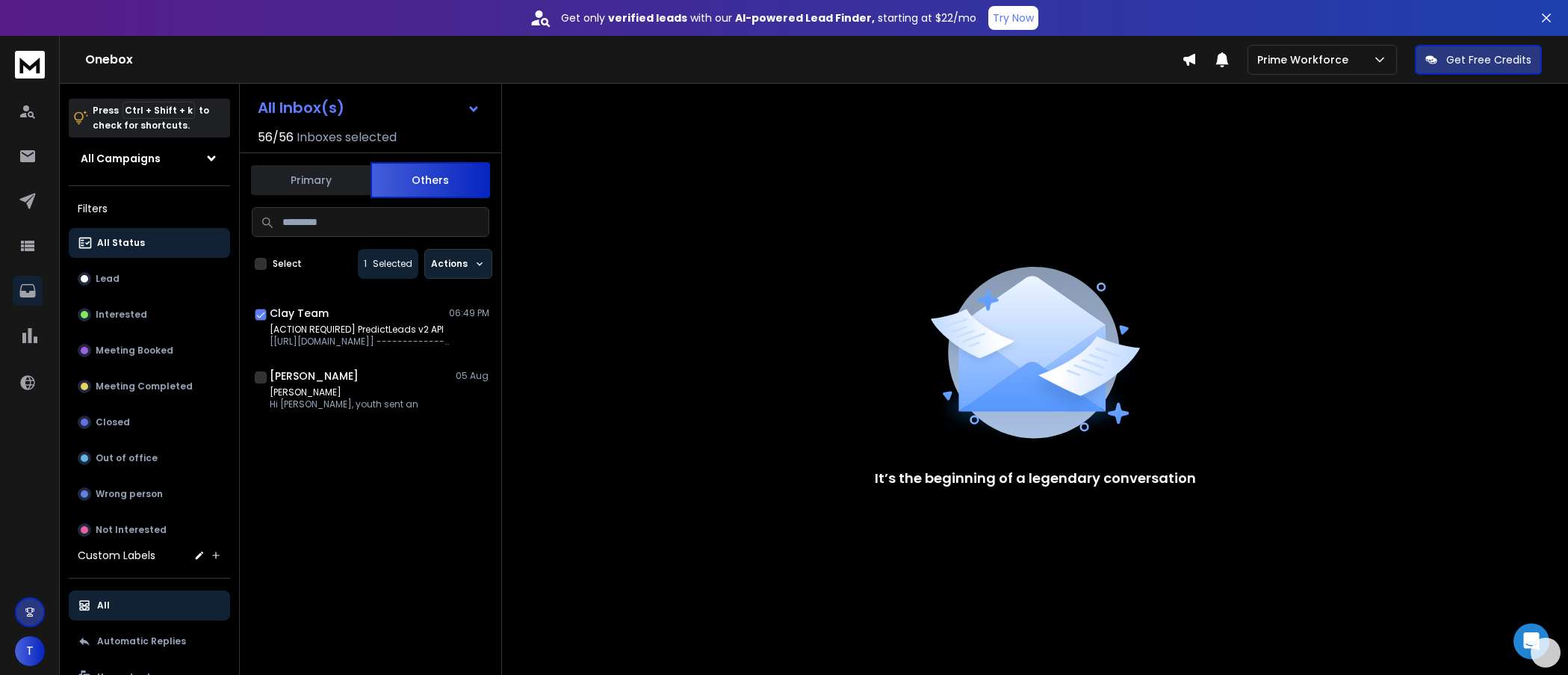
click at [448, 265] on p "Actions" at bounding box center [450, 264] width 37 height 12
click at [445, 298] on div "Delete email" at bounding box center [443, 297] width 86 height 15
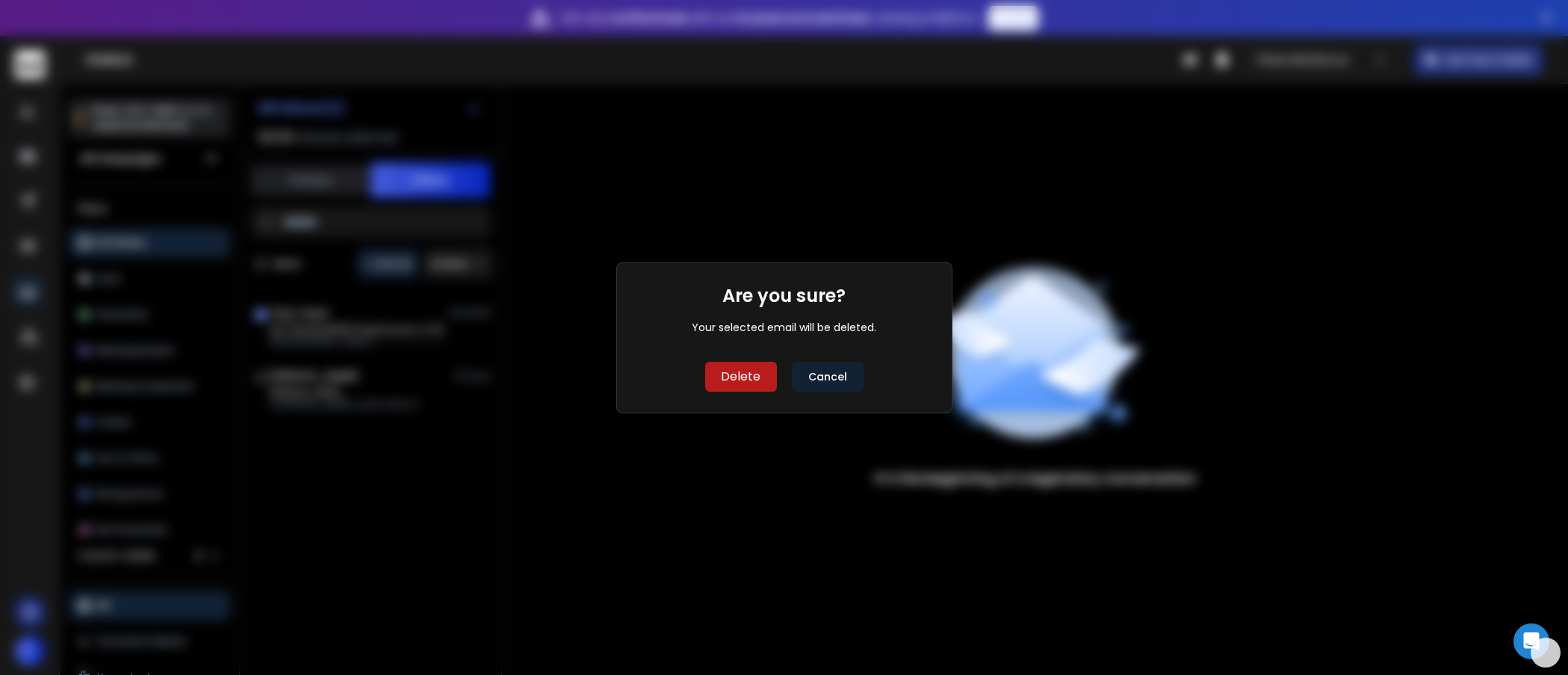
click at [744, 369] on button "Delete" at bounding box center [740, 377] width 71 height 30
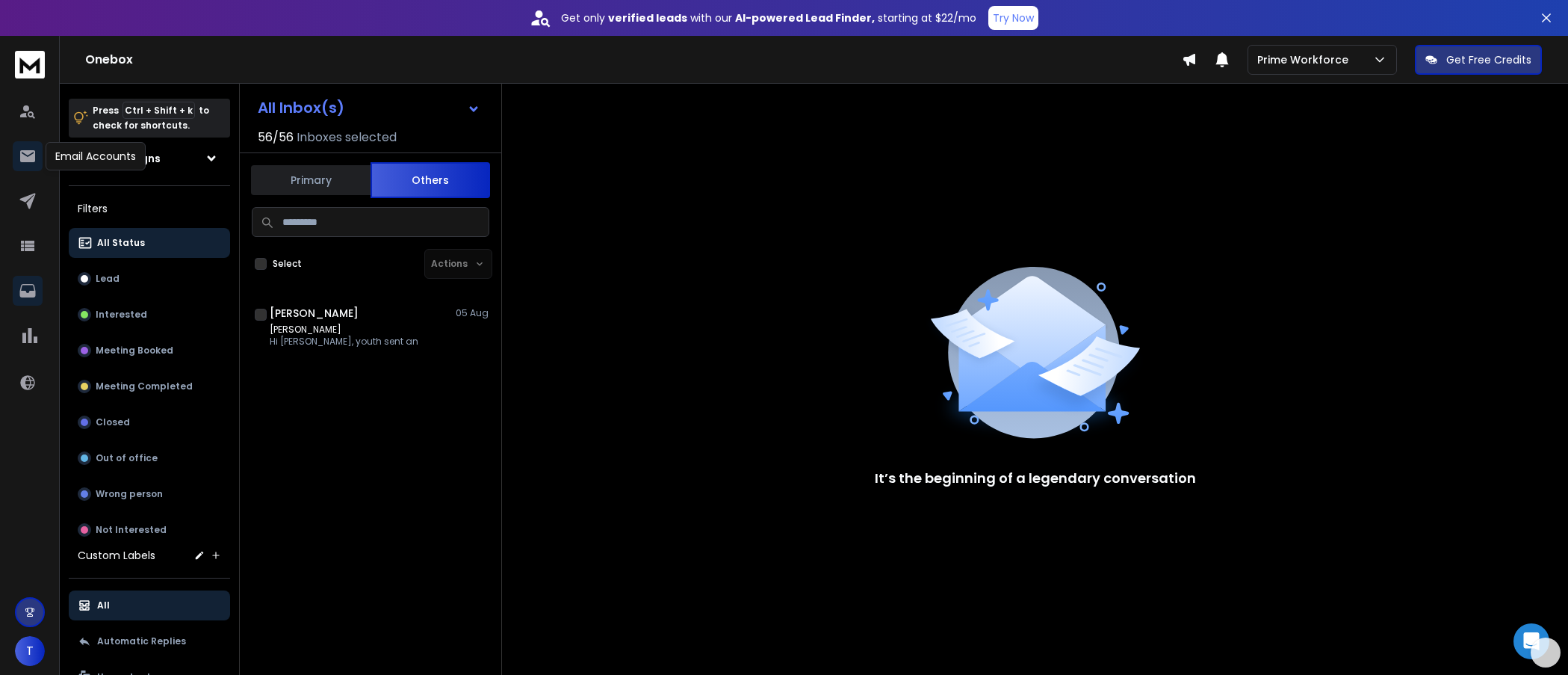
click at [19, 160] on icon at bounding box center [27, 155] width 18 height 18
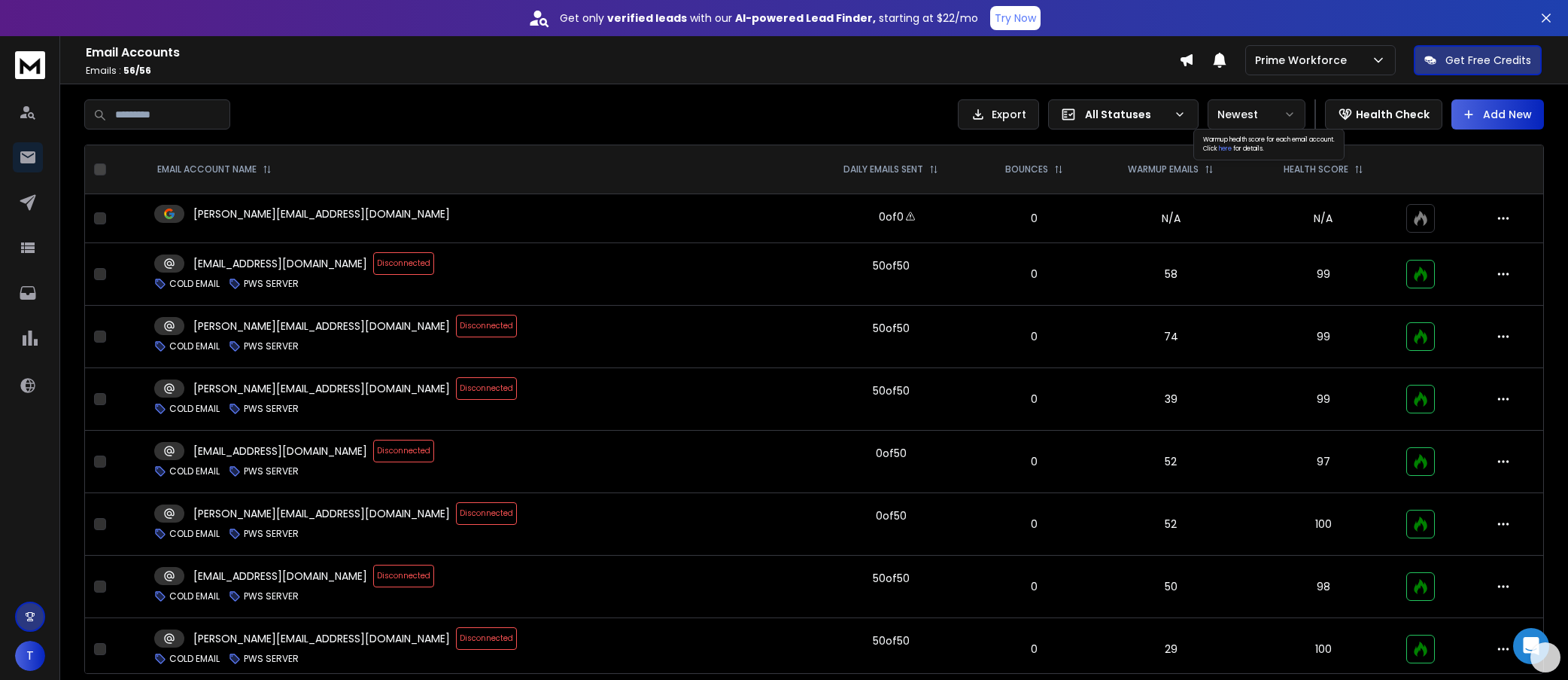
click at [1284, 169] on p "HEALTH SCORE" at bounding box center [1316, 169] width 65 height 12
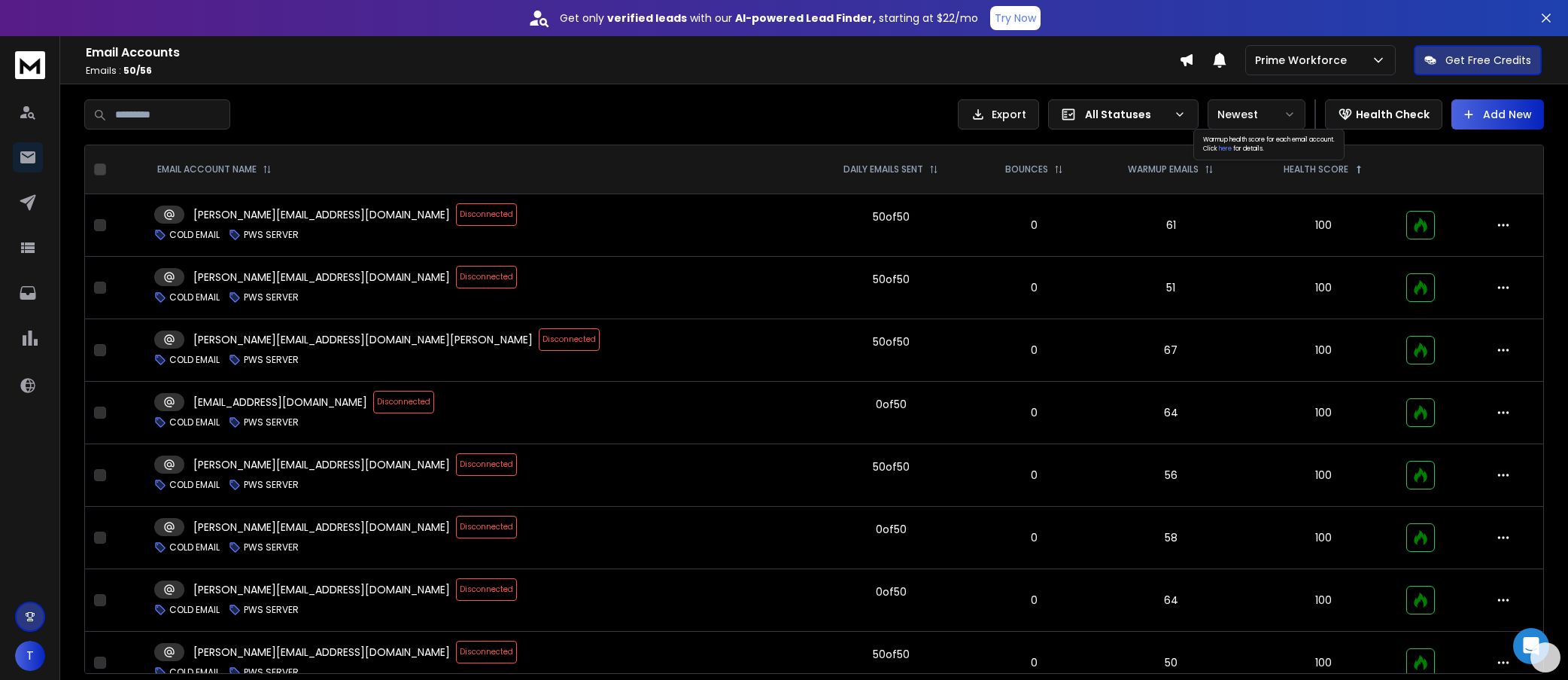
click at [1284, 169] on p "HEALTH SCORE" at bounding box center [1316, 169] width 65 height 12
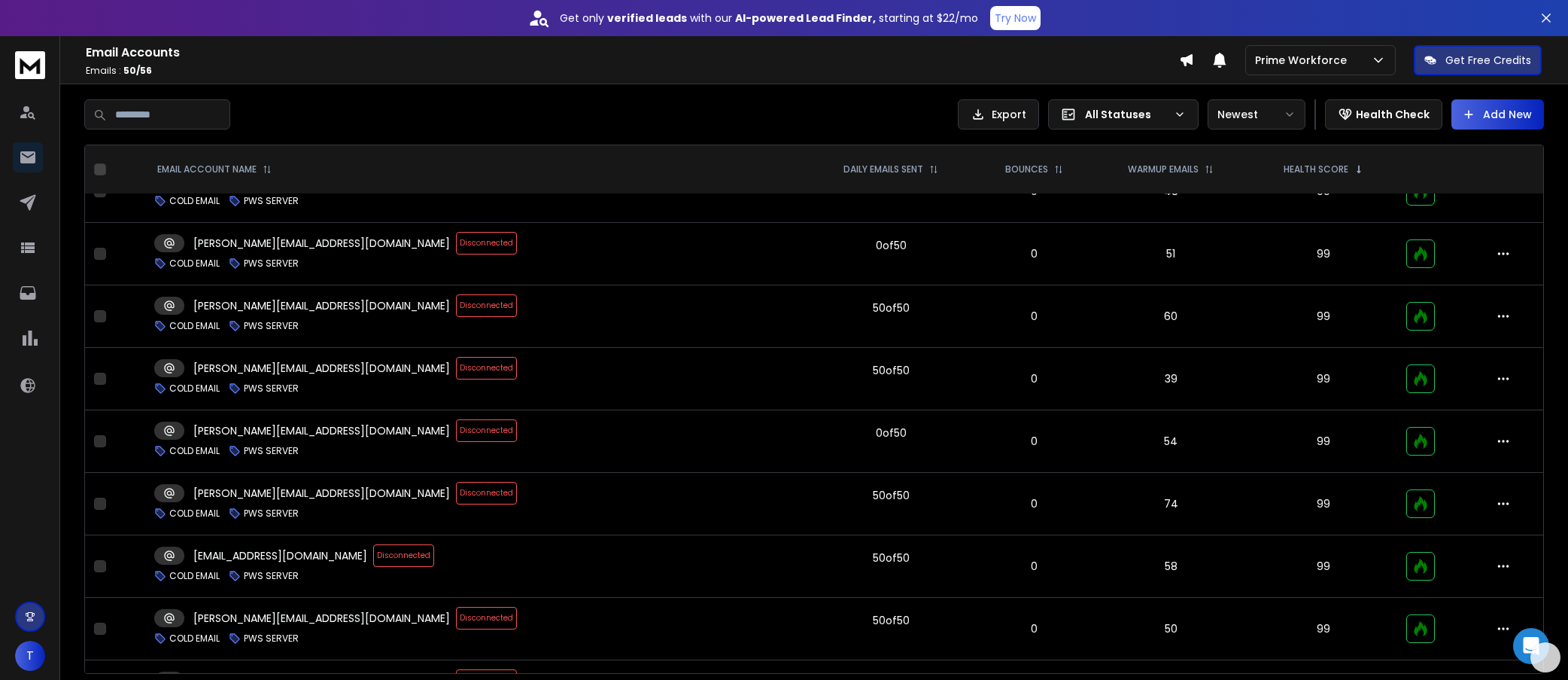
scroll to position [2485, 0]
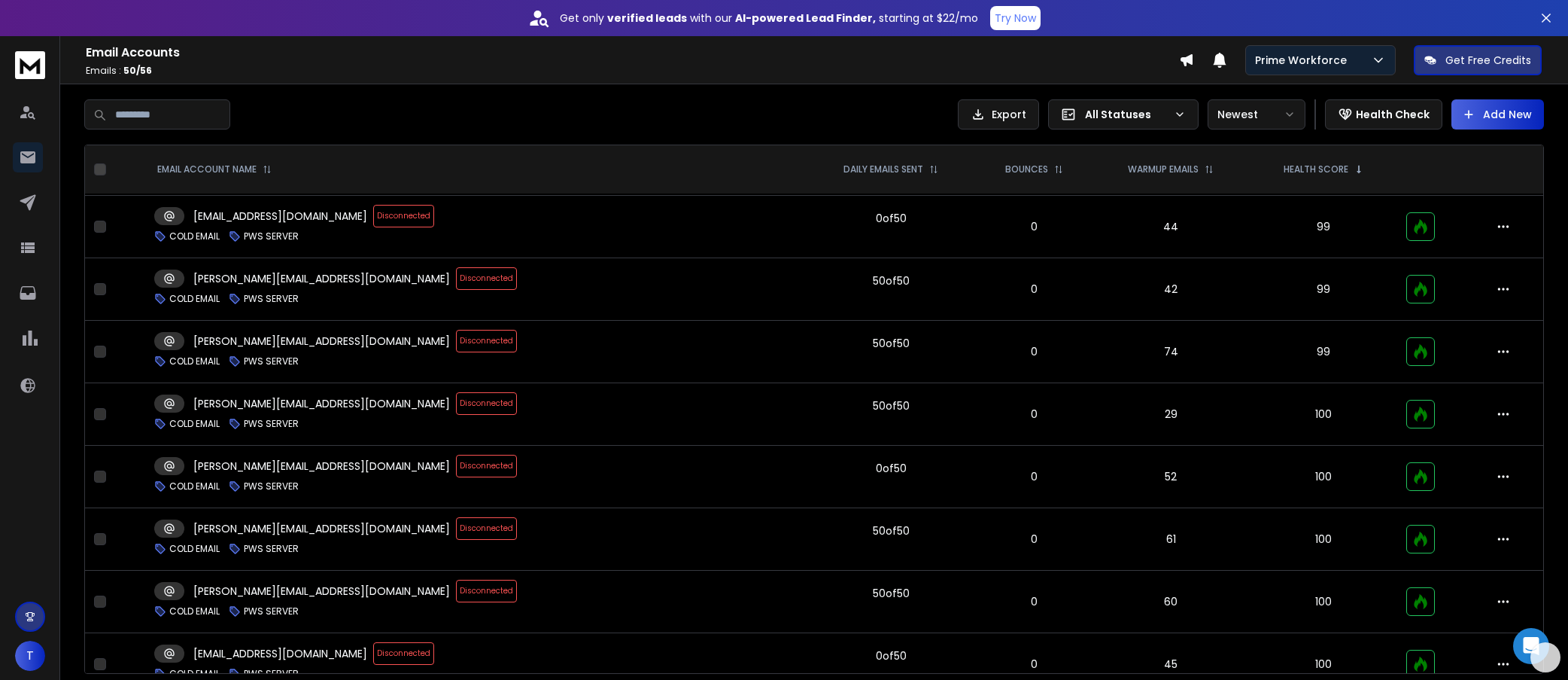
click at [1307, 74] on button "Prime Workforce" at bounding box center [1320, 60] width 150 height 30
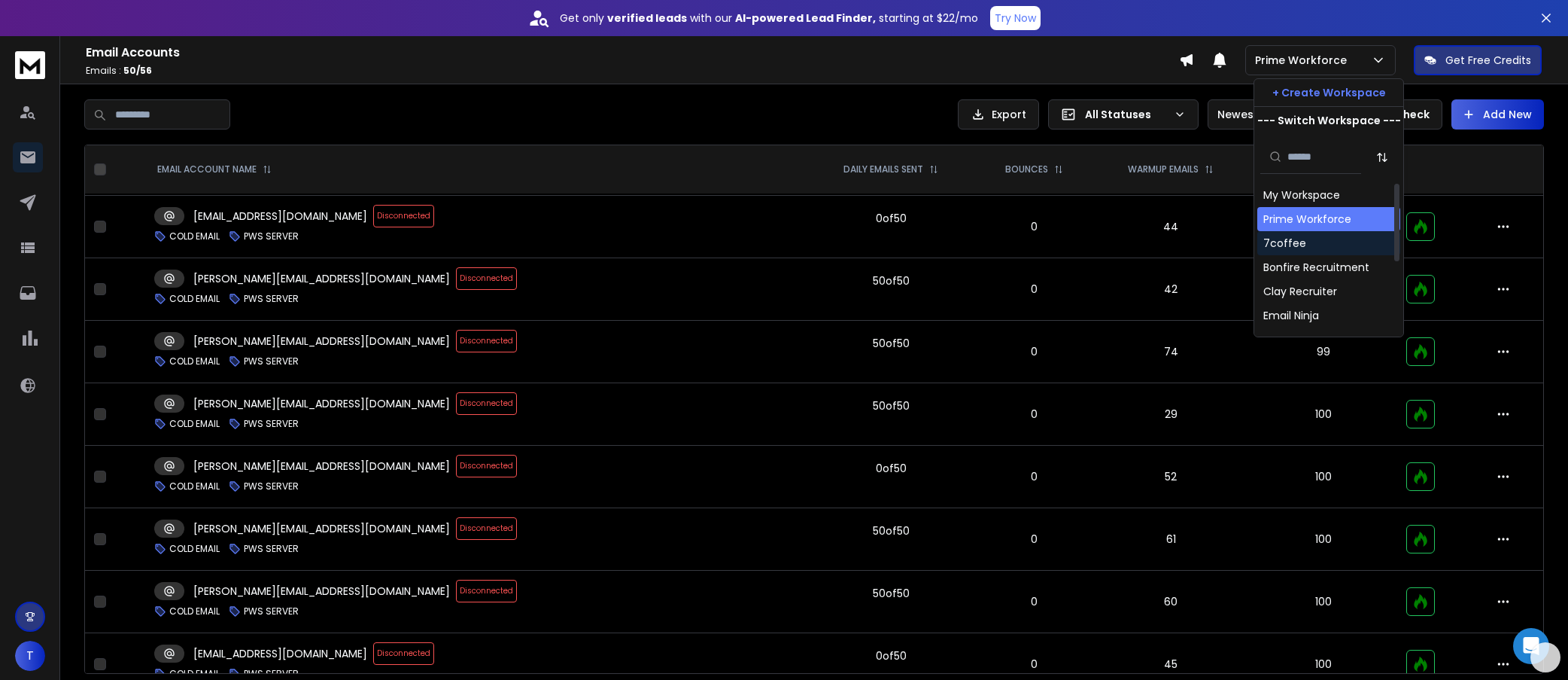
click at [1298, 238] on div "7coffee" at bounding box center [1285, 244] width 43 height 15
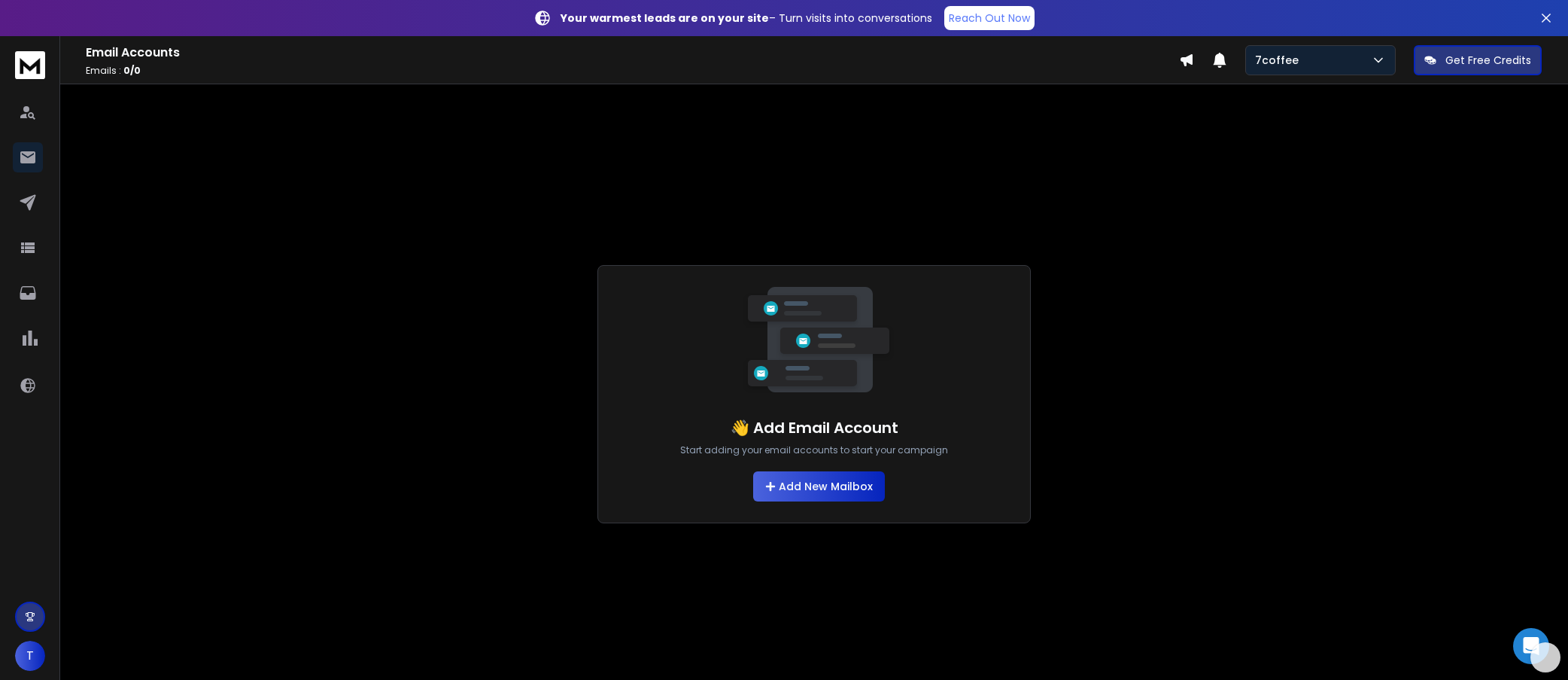
click at [1310, 57] on div "7coffee" at bounding box center [1320, 60] width 131 height 15
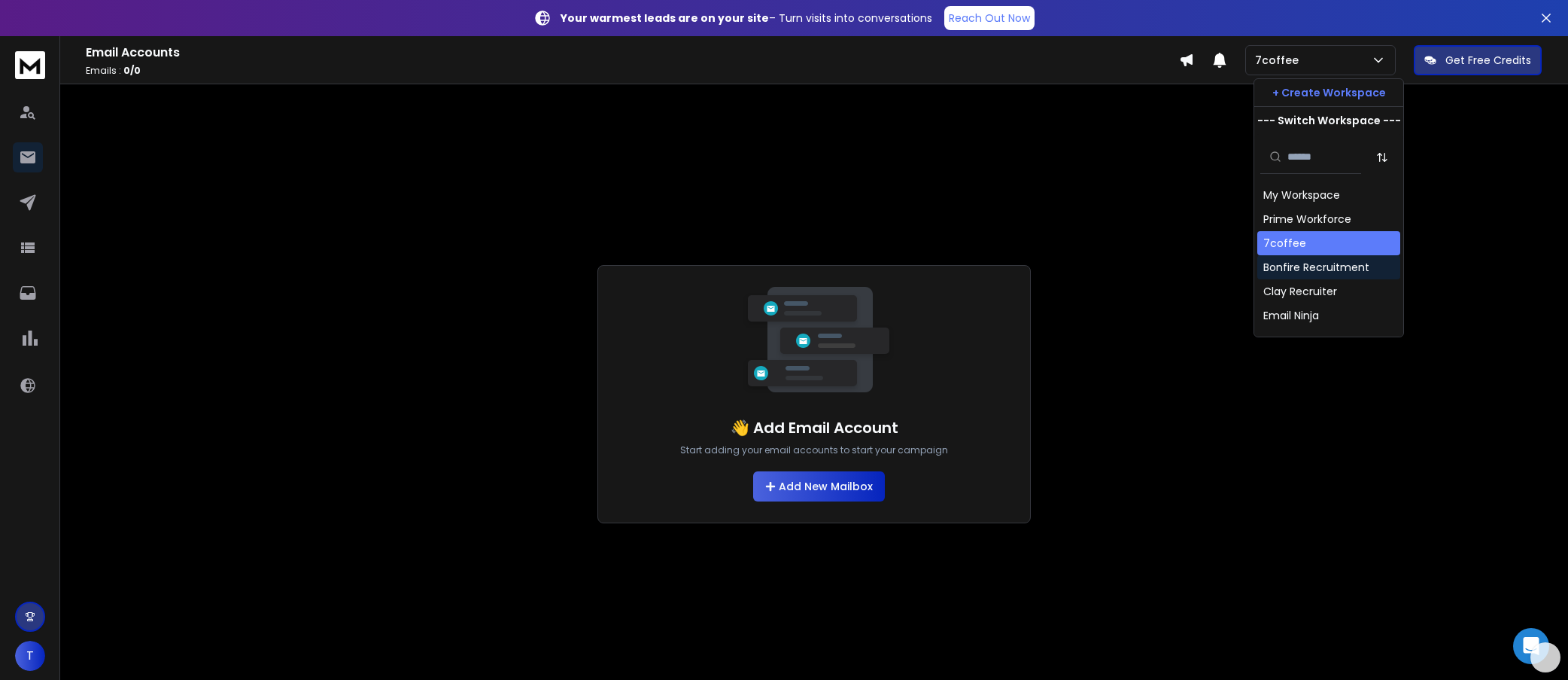
click at [1326, 266] on div "Bonfire Recruitment" at bounding box center [1317, 267] width 107 height 15
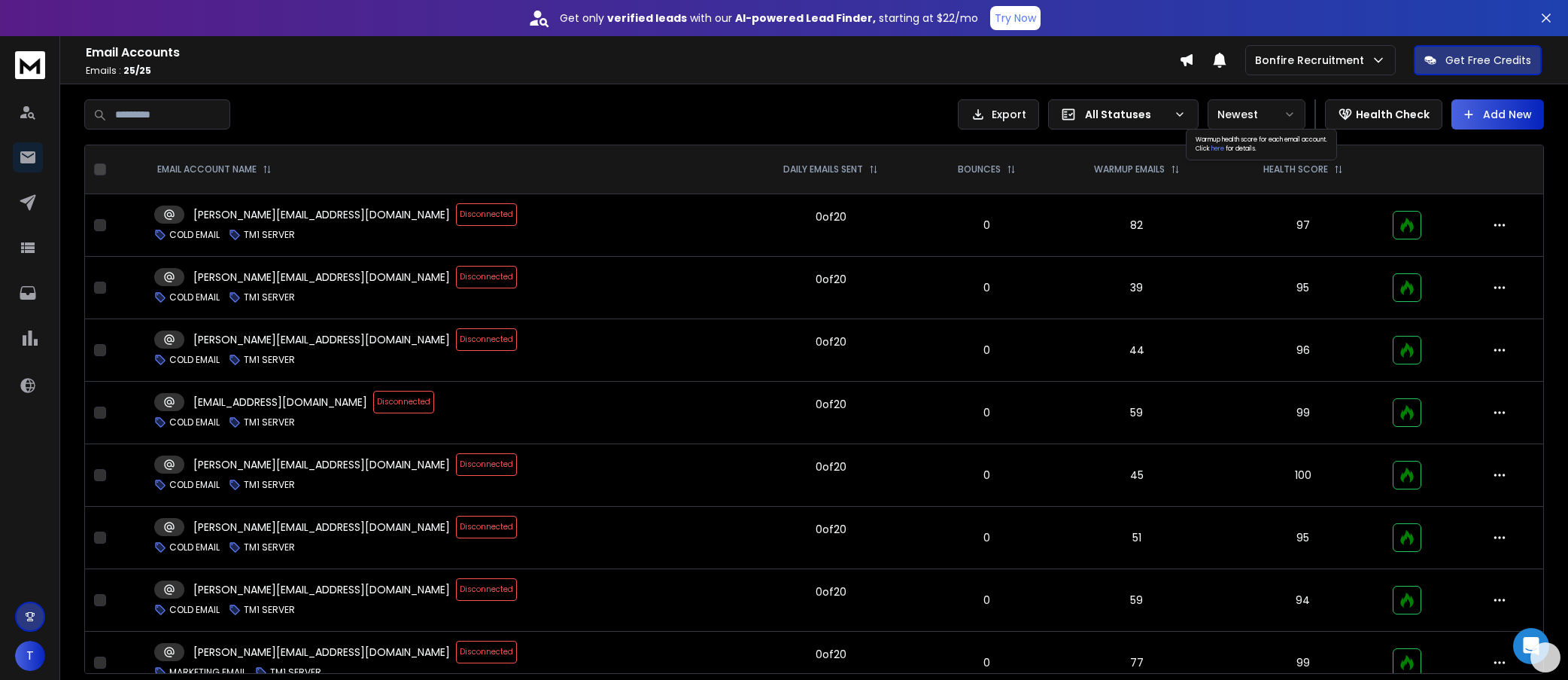
click at [1265, 167] on p "HEALTH SCORE" at bounding box center [1296, 169] width 65 height 12
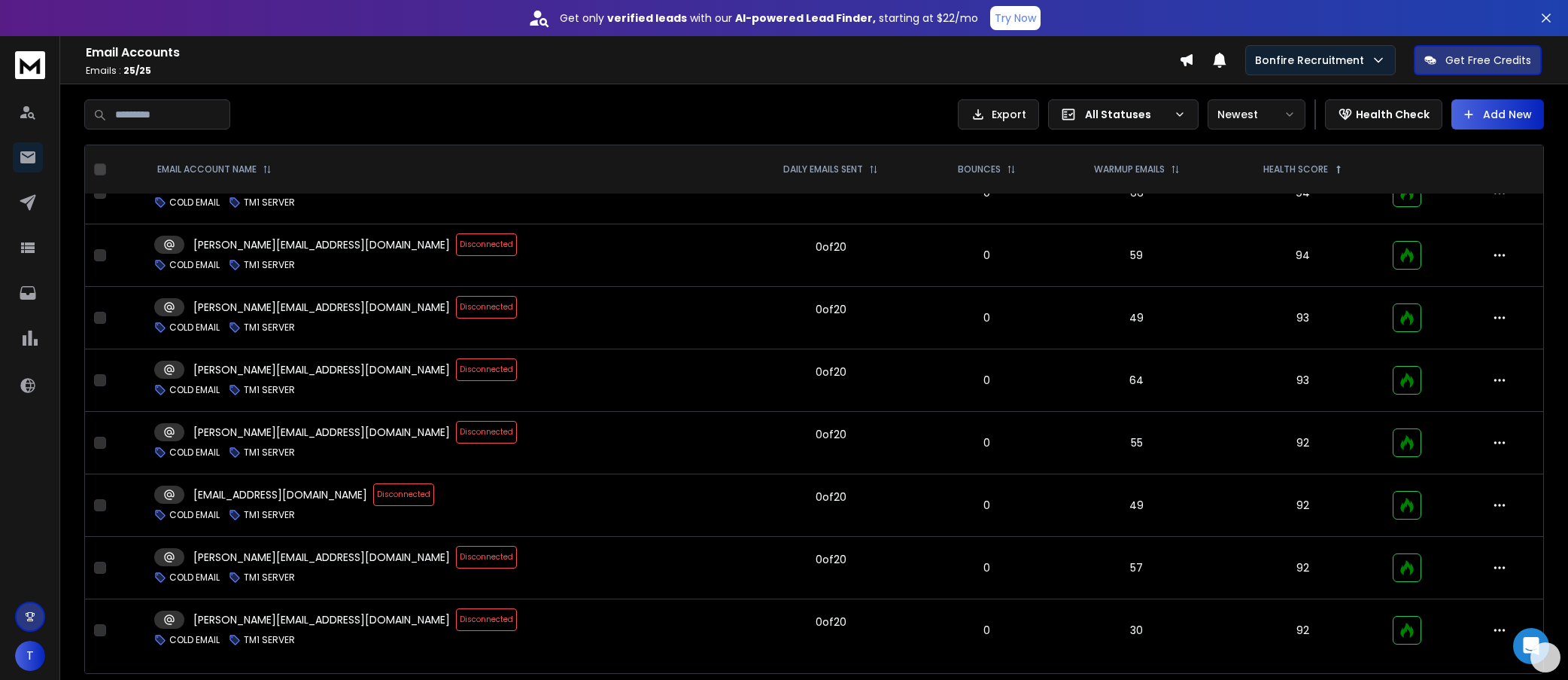
click at [1341, 63] on p "Bonfire Recruitment" at bounding box center [1313, 60] width 115 height 15
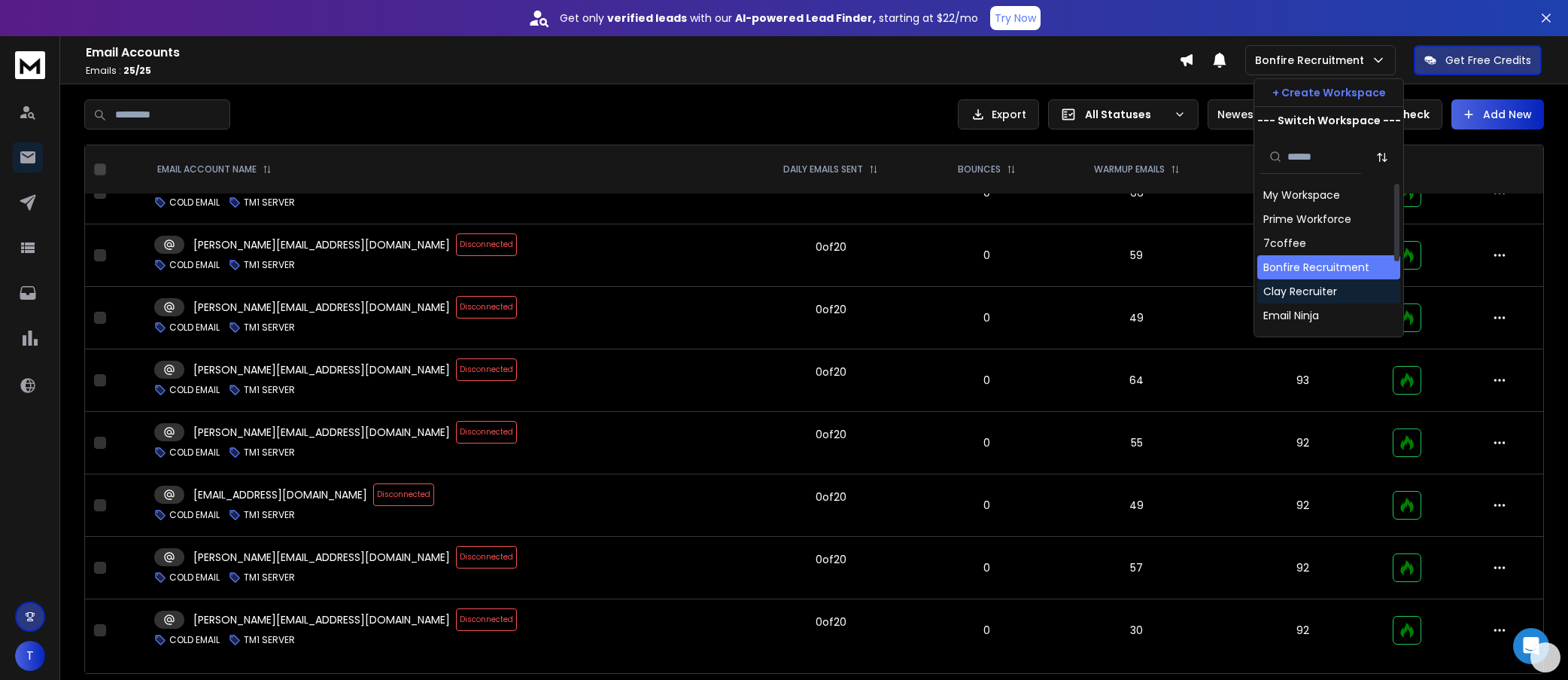
click at [1314, 292] on div "Clay Recruiter" at bounding box center [1300, 292] width 74 height 15
